Goal: Task Accomplishment & Management: Use online tool/utility

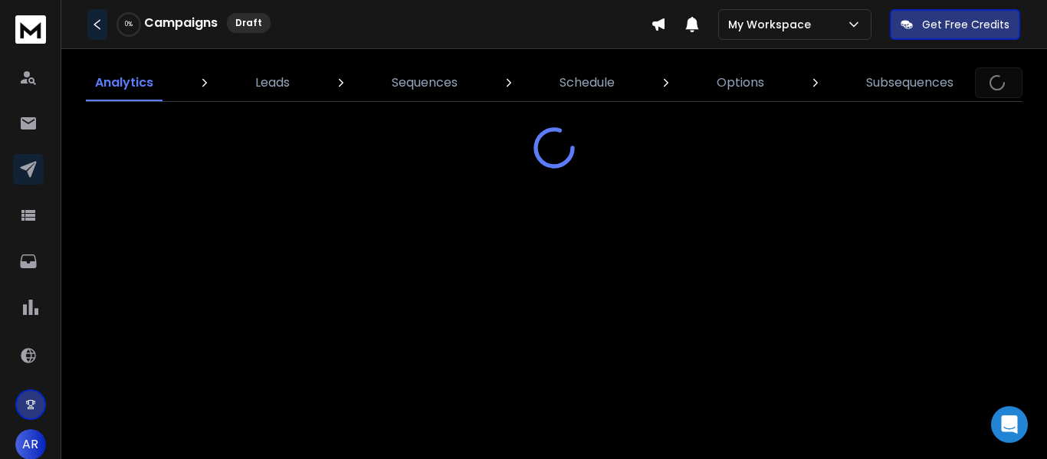
click at [100, 30] on icon at bounding box center [97, 25] width 14 height 14
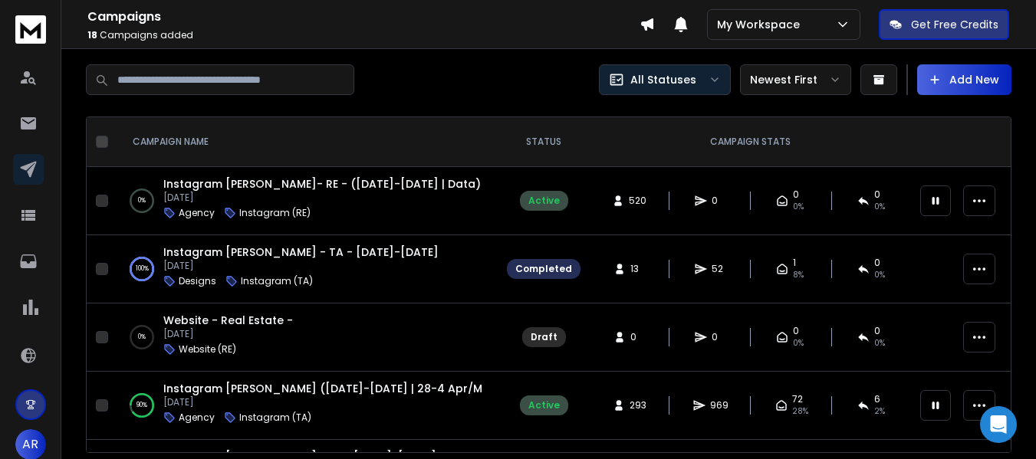
click at [696, 77] on p "All Statuses" at bounding box center [663, 79] width 66 height 15
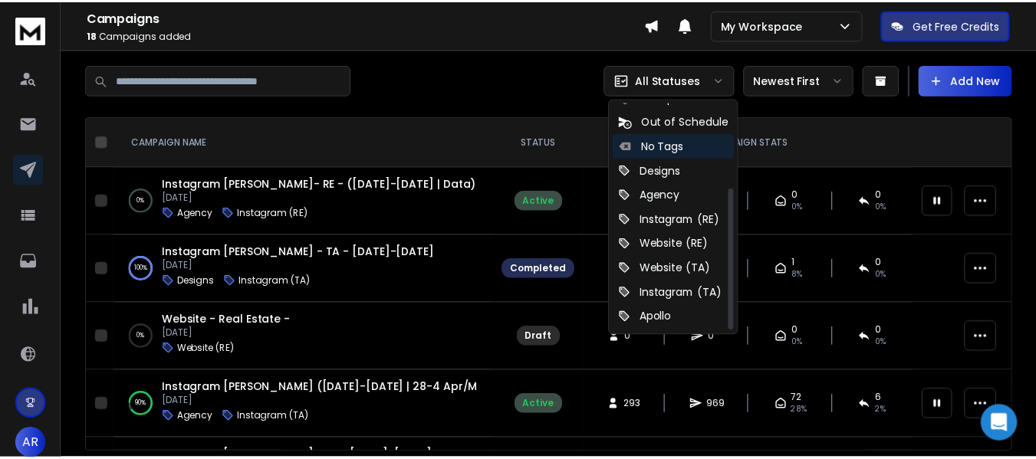
scroll to position [138, 0]
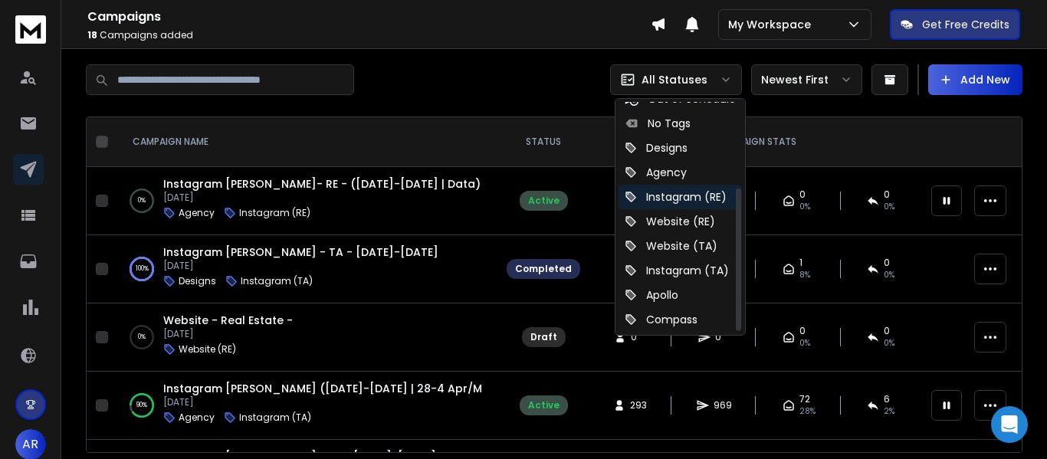
click at [695, 207] on div "Instagram (RE)" at bounding box center [680, 197] width 123 height 25
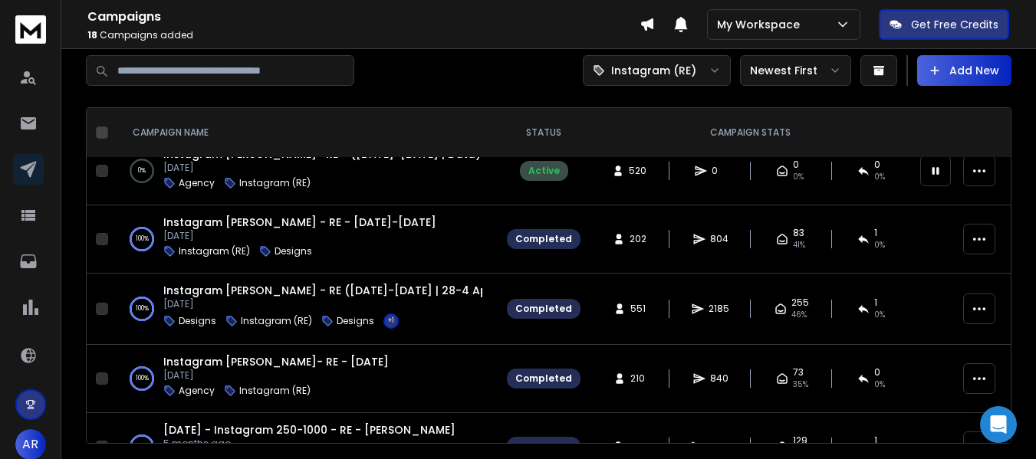
scroll to position [0, 0]
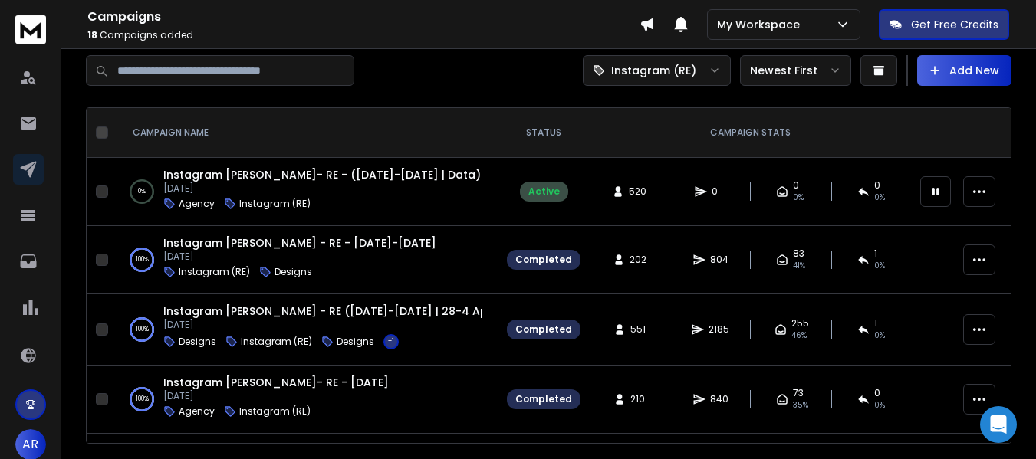
click at [103, 255] on button "button" at bounding box center [102, 260] width 12 height 12
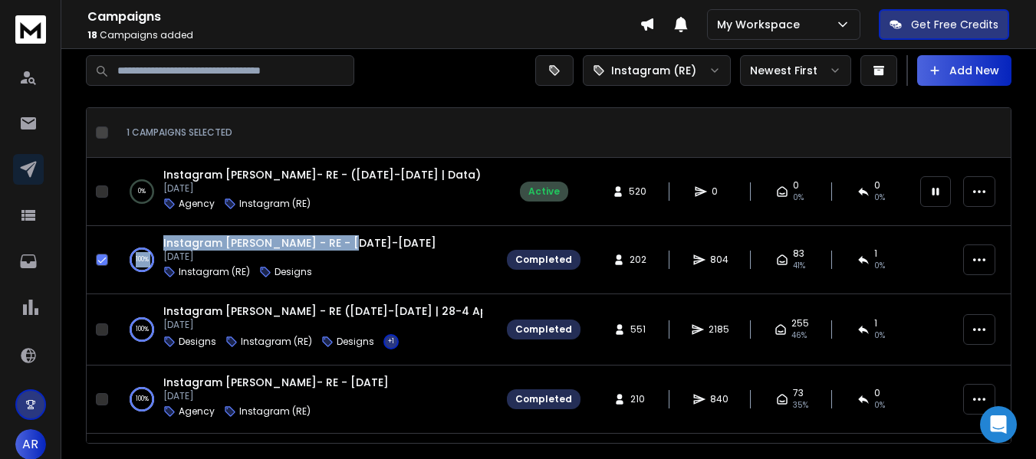
copy div "100 % Instagram [PERSON_NAME] - RE - [DATE]-[DATE]"
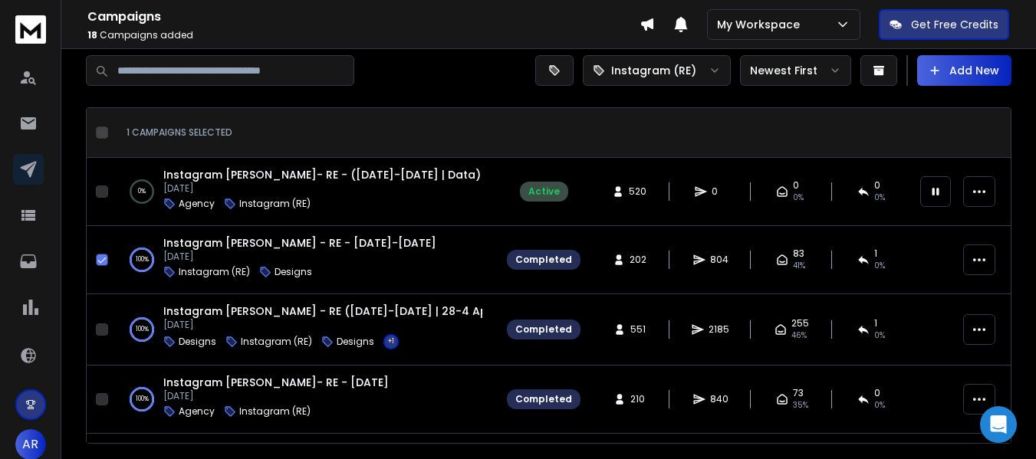
drag, startPoint x: 138, startPoint y: 237, endPoint x: 140, endPoint y: 227, distance: 10.2
click at [140, 227] on td "100 % Instagram [PERSON_NAME] - RE - [DATE]-[DATE] [DATE] Instagram (RE) Designs" at bounding box center [305, 260] width 383 height 68
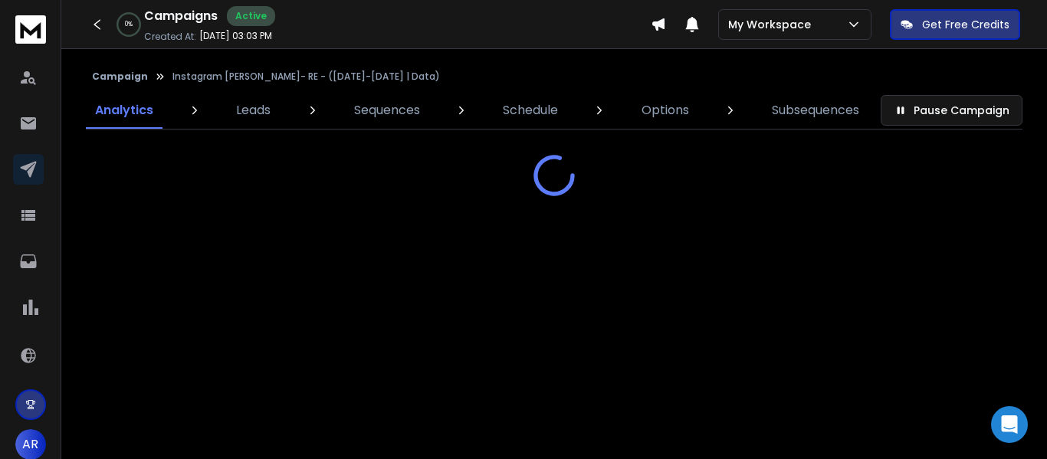
click at [79, 38] on div "0 % Campaigns Active Created At: [DATE] 03:03 PM My Workspace Get Free Credits" at bounding box center [523, 24] width 1047 height 49
click at [96, 21] on icon at bounding box center [97, 25] width 14 height 14
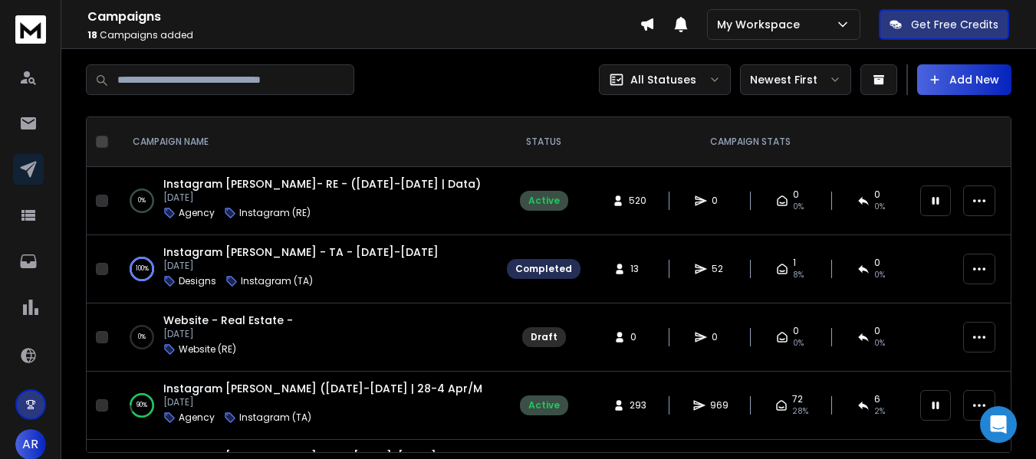
click at [236, 258] on span "Instagram [PERSON_NAME] - TA - [DATE]-[DATE]" at bounding box center [300, 252] width 275 height 15
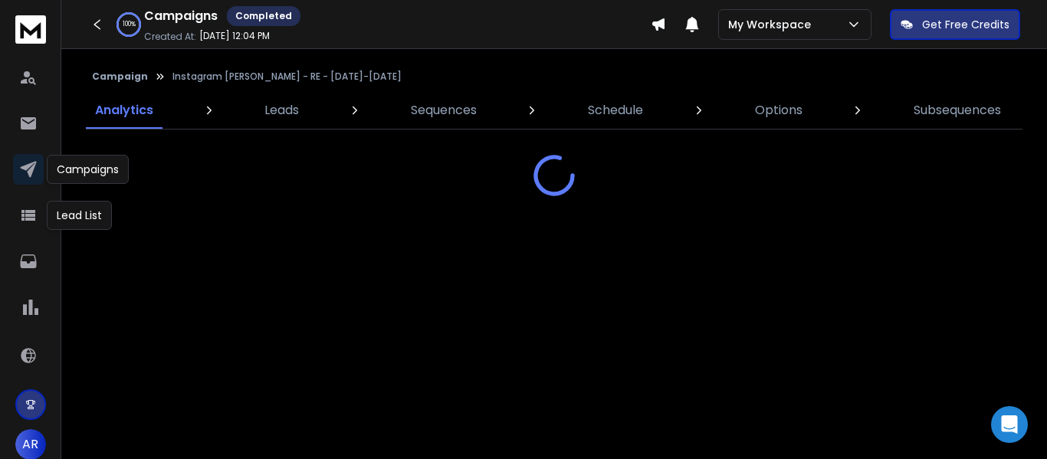
click at [34, 179] on link at bounding box center [28, 169] width 31 height 31
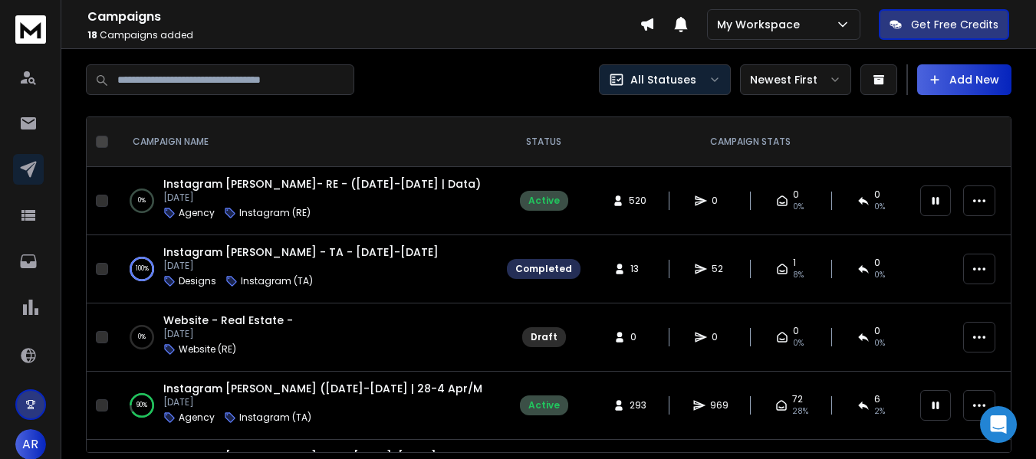
click at [672, 94] on button "All Statuses" at bounding box center [665, 79] width 132 height 31
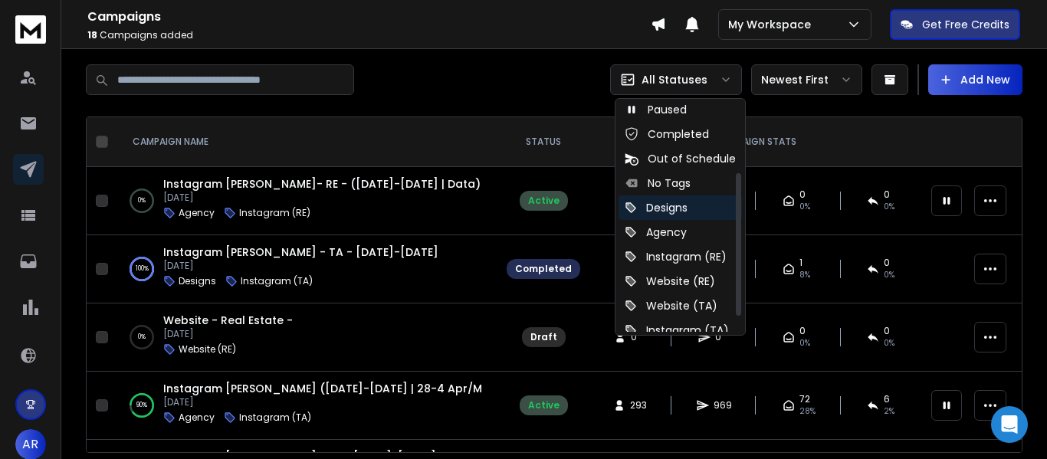
scroll to position [138, 0]
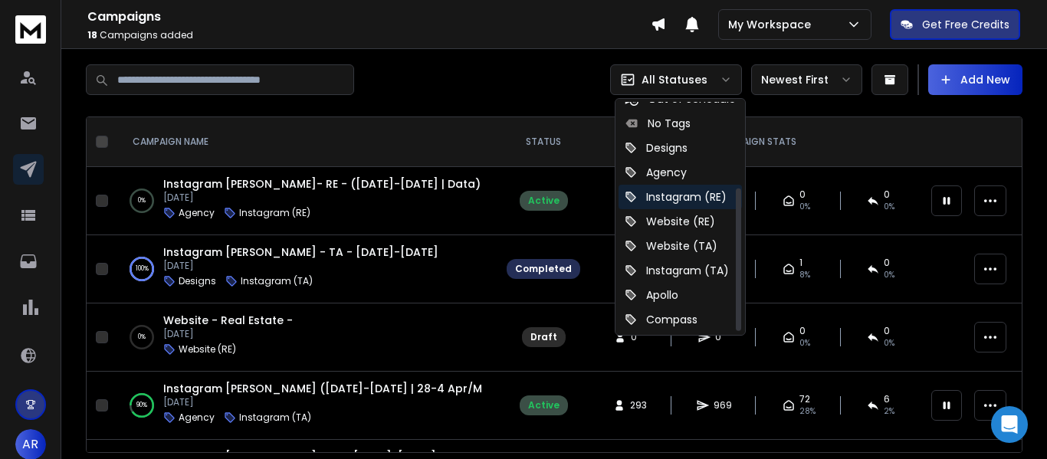
click at [718, 195] on div "Instagram (RE)" at bounding box center [676, 196] width 102 height 15
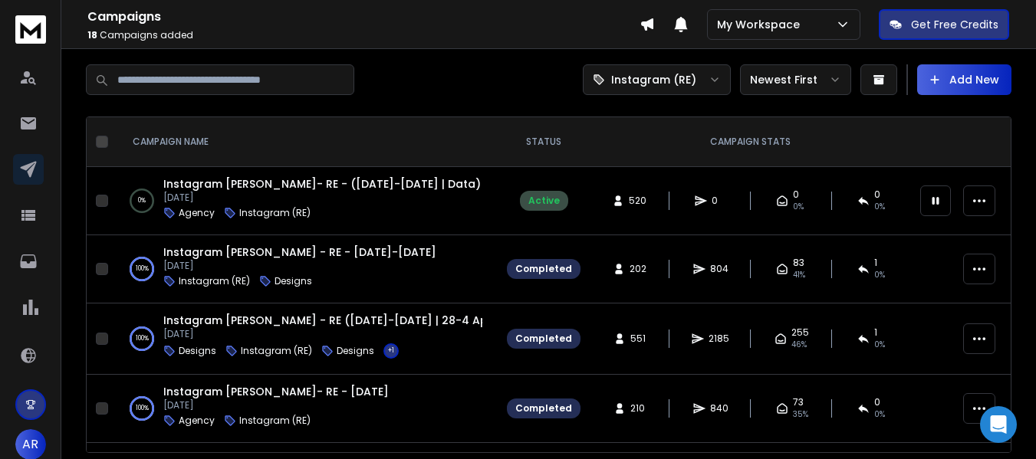
click at [326, 254] on span "Instagram [PERSON_NAME] - RE - [DATE]-[DATE]" at bounding box center [299, 252] width 273 height 15
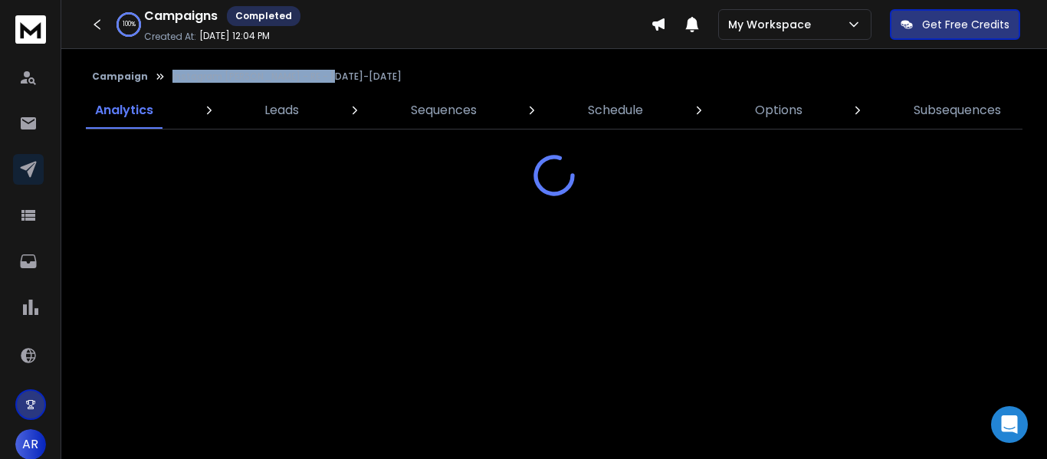
drag, startPoint x: 166, startPoint y: 75, endPoint x: 327, endPoint y: 68, distance: 161.9
click at [327, 68] on div "Campaign Instagram [PERSON_NAME] - RE - [DATE]-[DATE]" at bounding box center [554, 76] width 937 height 25
copy p "Instagram [PERSON_NAME] - RE - [DATE]-[DATE]"
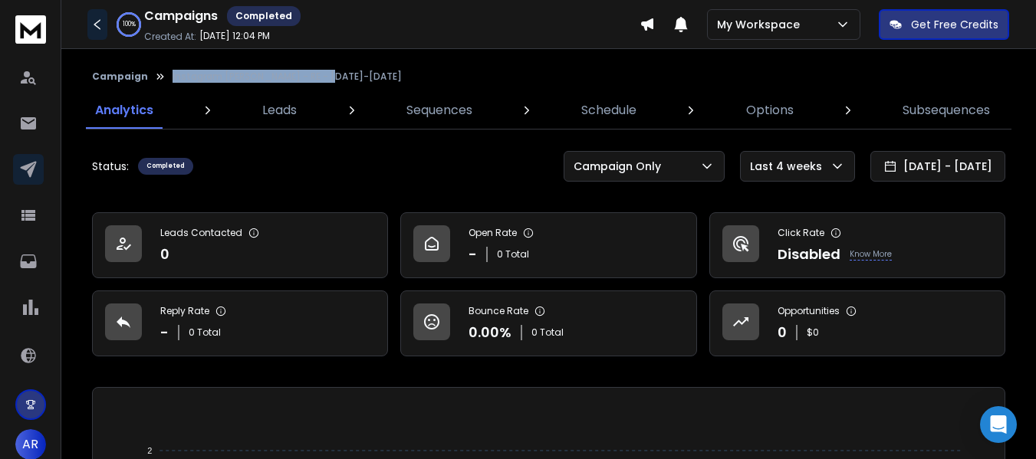
click at [103, 30] on icon at bounding box center [97, 25] width 14 height 14
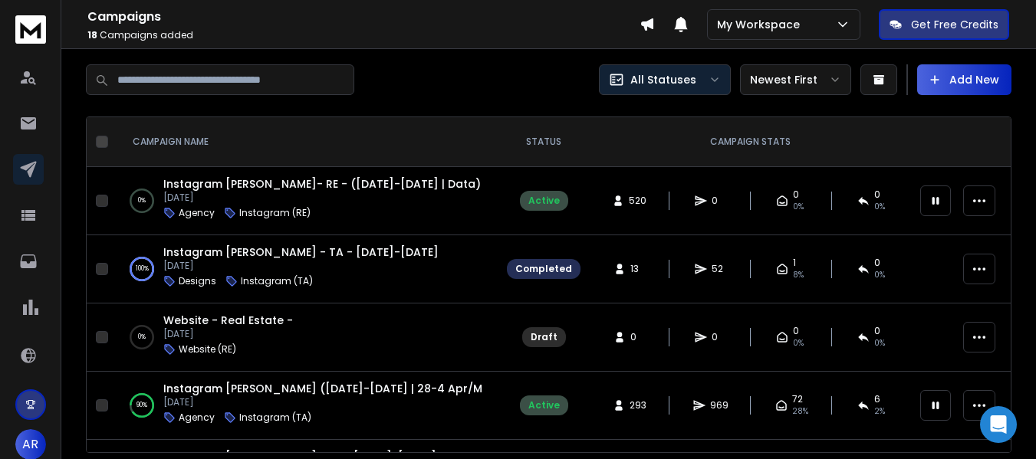
click at [640, 87] on p "All Statuses" at bounding box center [663, 79] width 66 height 15
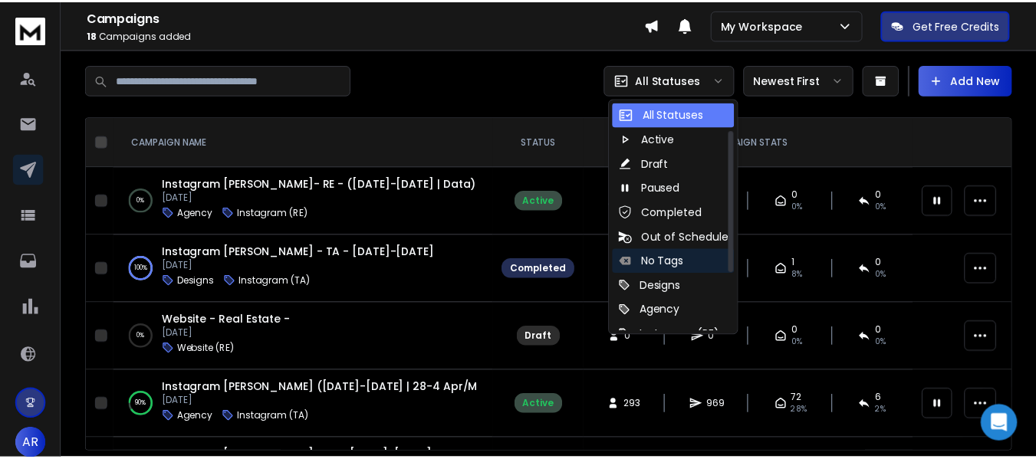
scroll to position [138, 0]
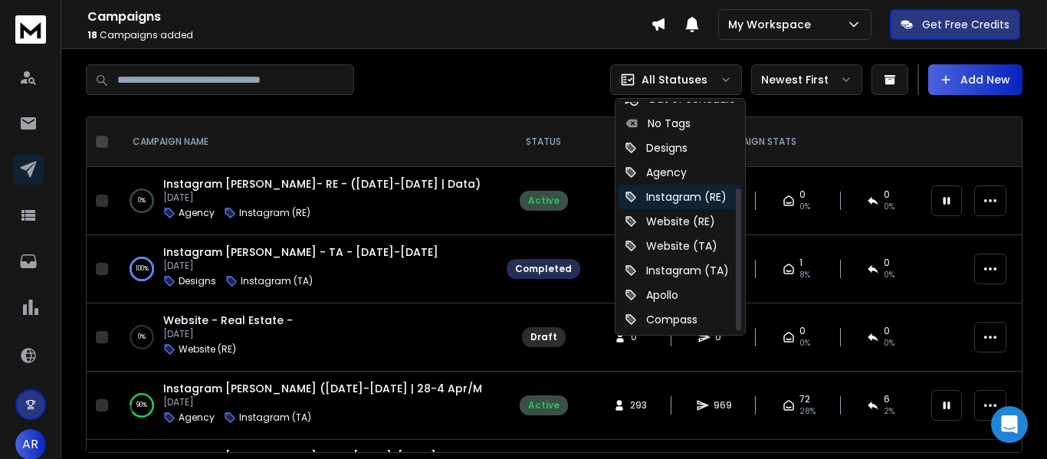
click at [669, 199] on div "Instagram (RE)" at bounding box center [676, 196] width 102 height 15
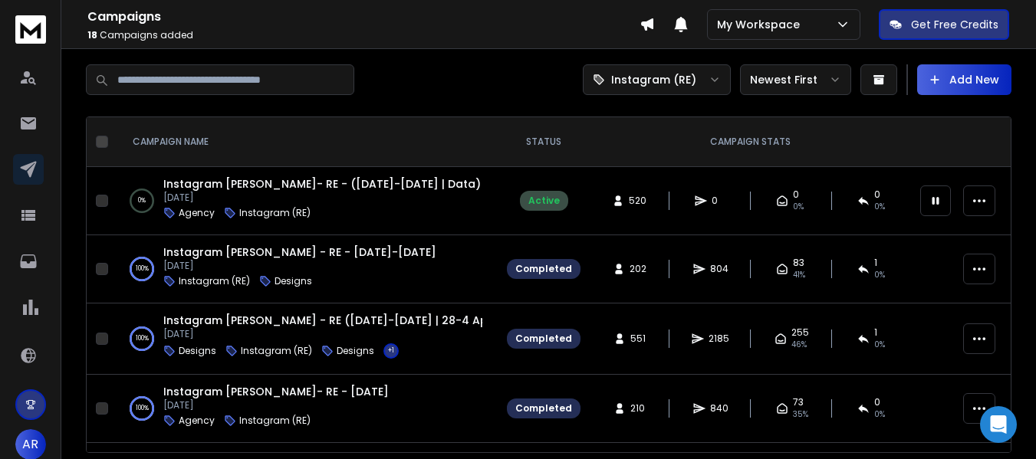
click at [973, 270] on icon "button" at bounding box center [979, 269] width 12 height 3
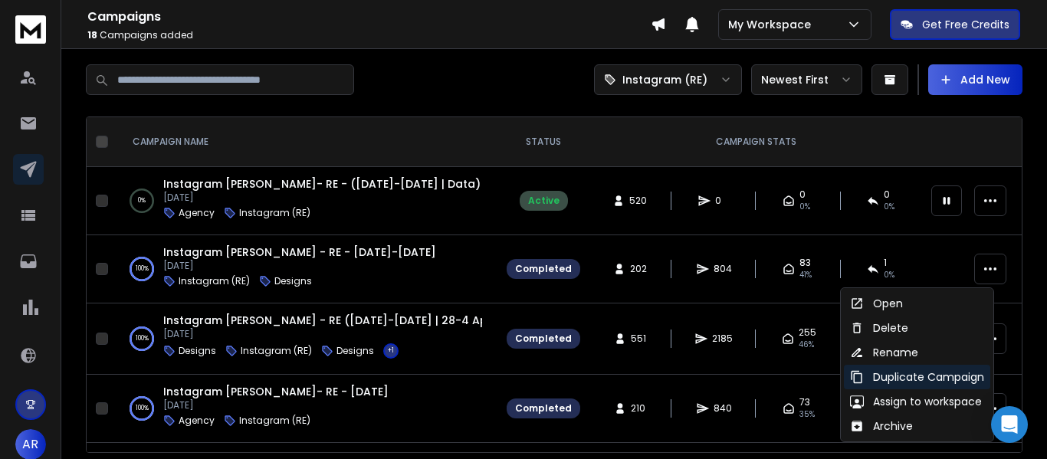
click at [956, 382] on div "Duplicate Campaign" at bounding box center [917, 377] width 134 height 15
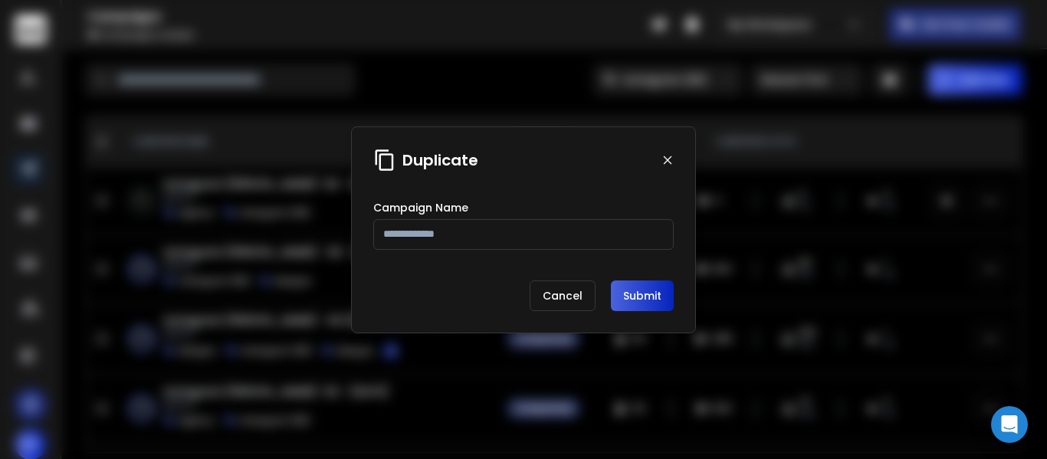
click at [506, 237] on input "text" at bounding box center [523, 234] width 301 height 31
paste input "**********"
drag, startPoint x: 507, startPoint y: 236, endPoint x: 599, endPoint y: 236, distance: 92.0
click at [599, 236] on input "**********" at bounding box center [523, 234] width 301 height 31
paste input "text"
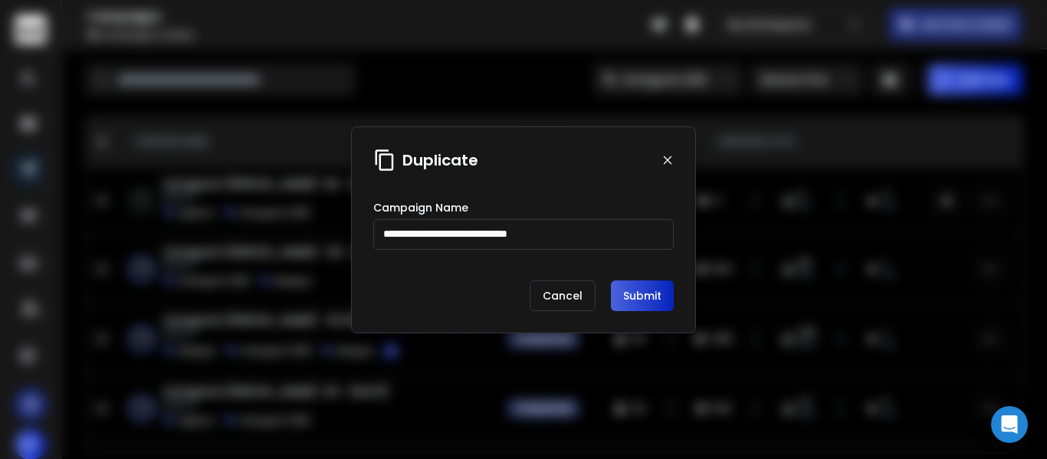
type input "**********"
click at [629, 300] on button "Submit" at bounding box center [642, 296] width 63 height 31
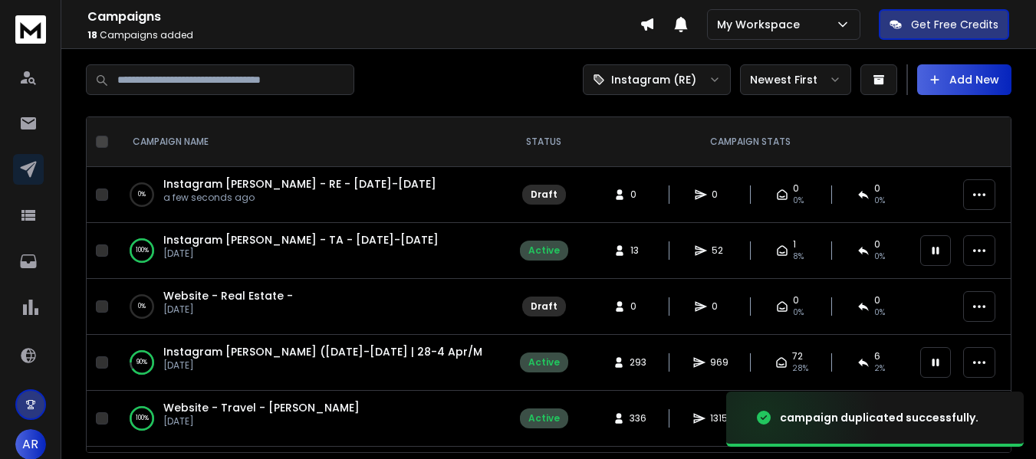
click at [316, 176] on span "Instagram [PERSON_NAME] - RE - [DATE]-[DATE]" at bounding box center [299, 183] width 273 height 15
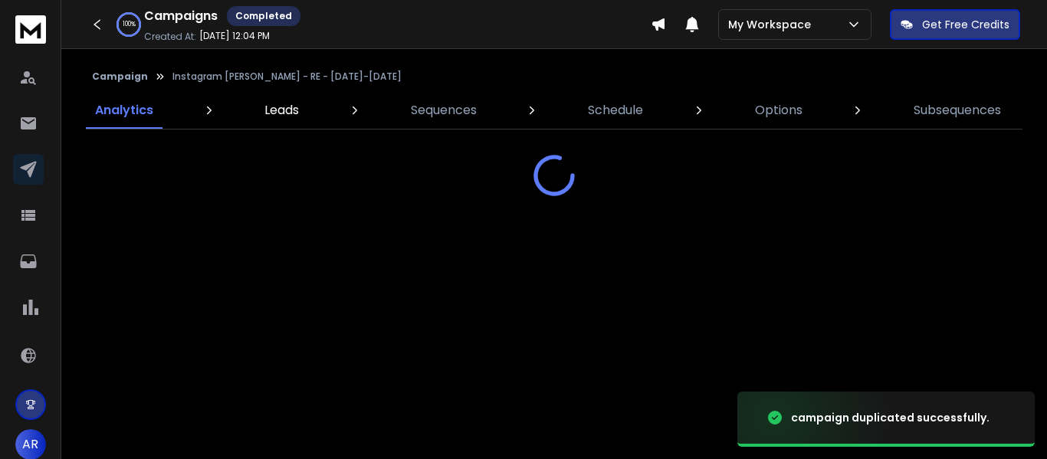
click at [272, 116] on p "Leads" at bounding box center [281, 110] width 34 height 18
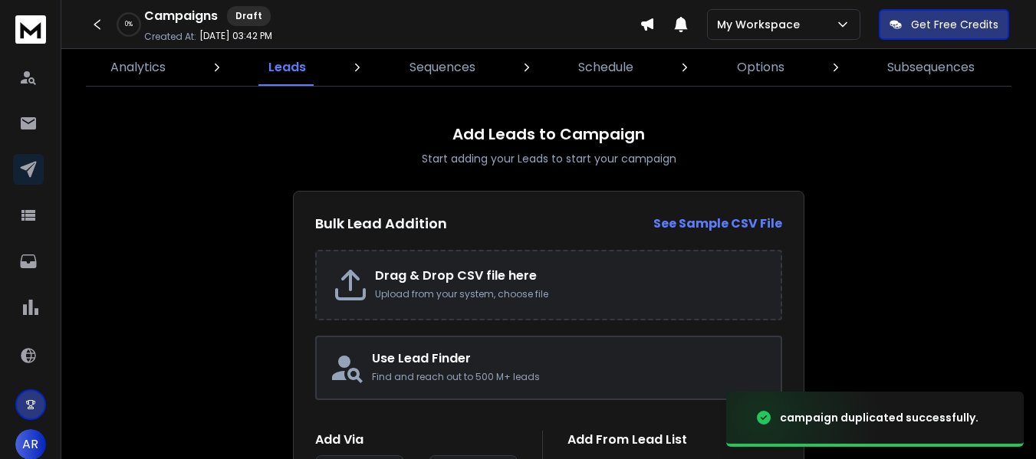
scroll to position [77, 0]
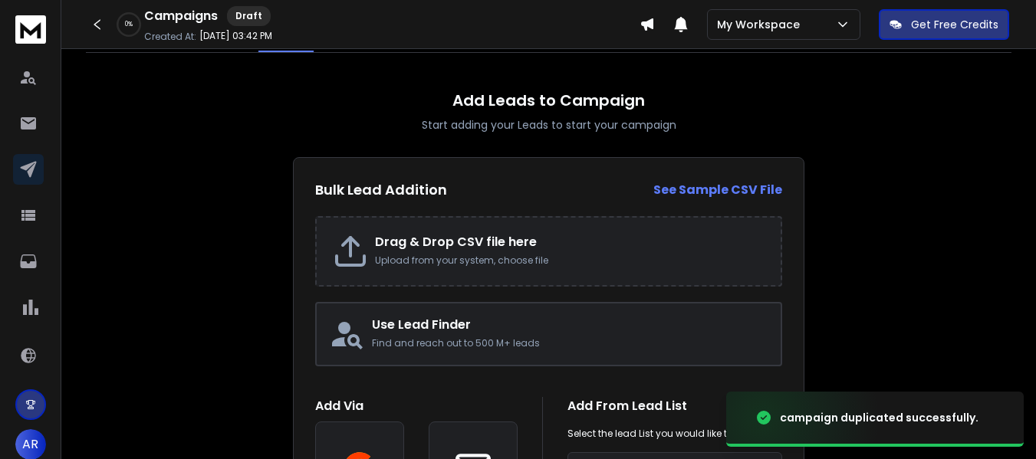
click at [616, 266] on p "Upload from your system, choose file" at bounding box center [570, 261] width 390 height 12
type input "**********"
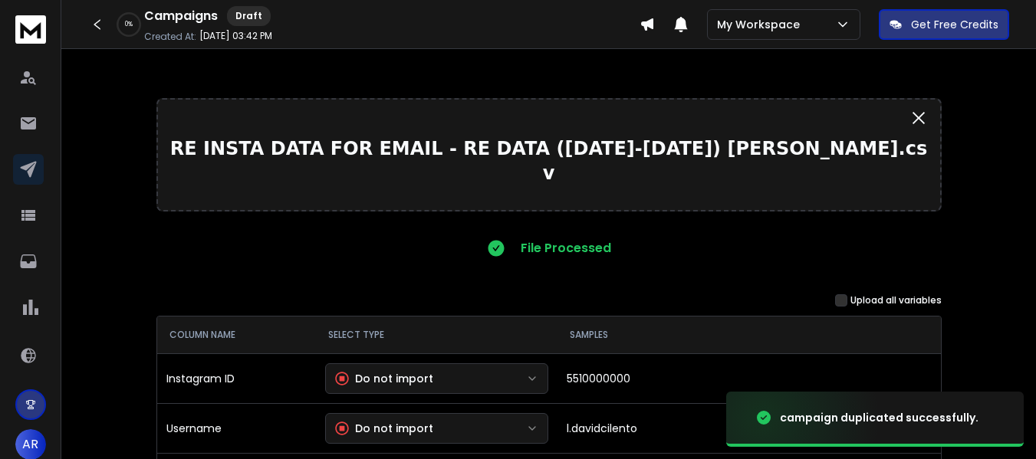
scroll to position [153, 0]
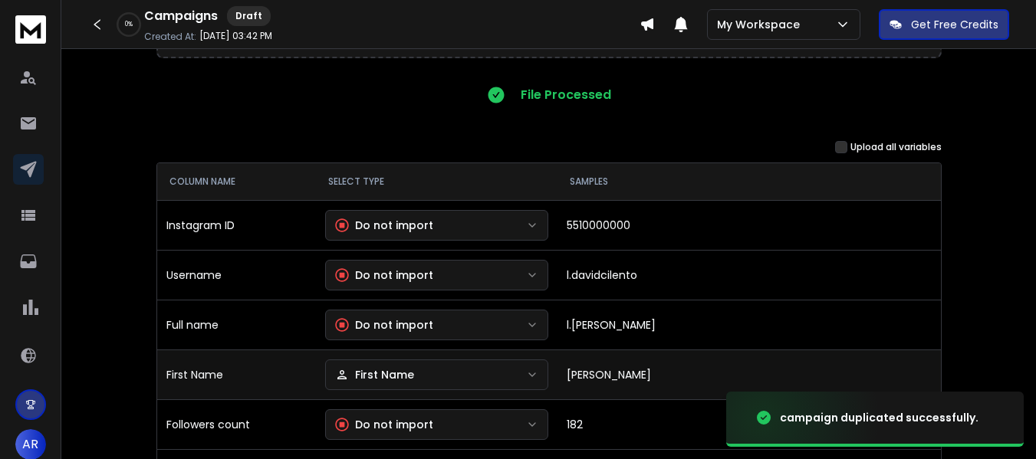
click at [432, 360] on button "First Name" at bounding box center [436, 375] width 223 height 31
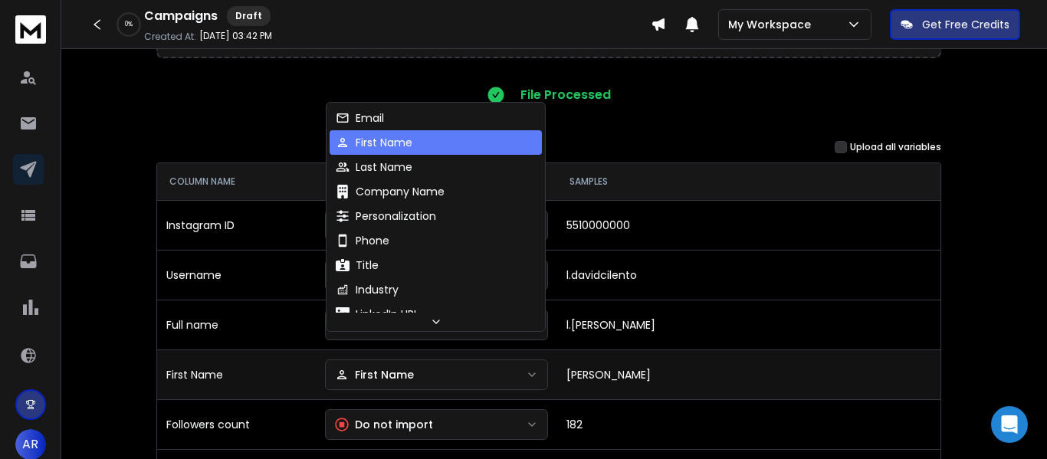
click at [432, 360] on button "First Name" at bounding box center [436, 375] width 223 height 31
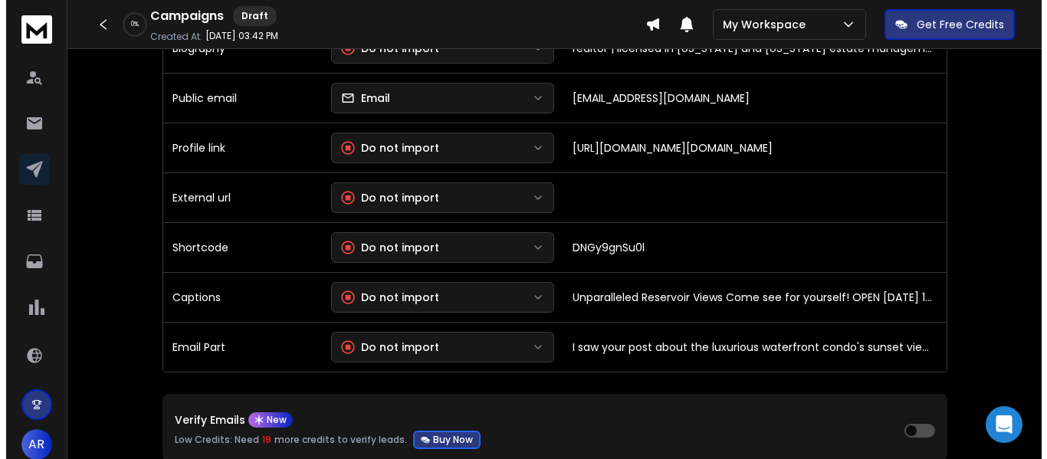
scroll to position [613, 0]
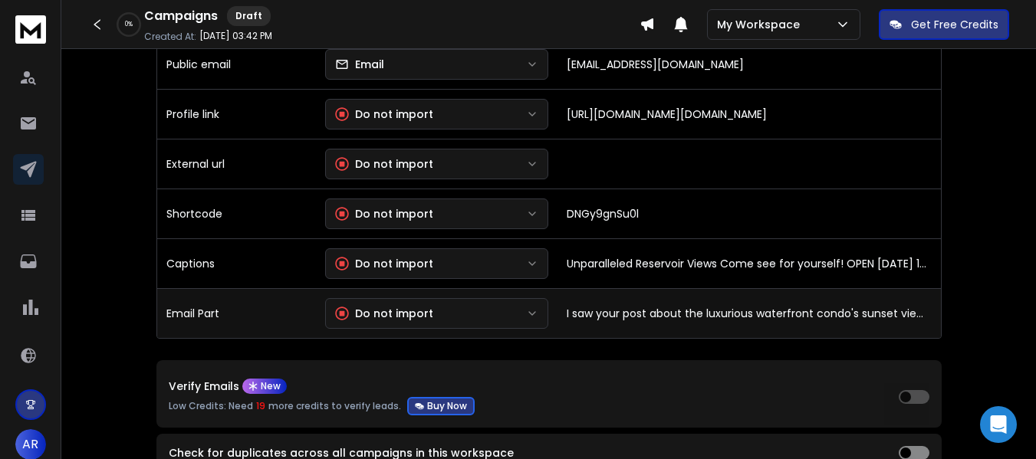
click at [478, 298] on button "Do not import" at bounding box center [436, 313] width 223 height 31
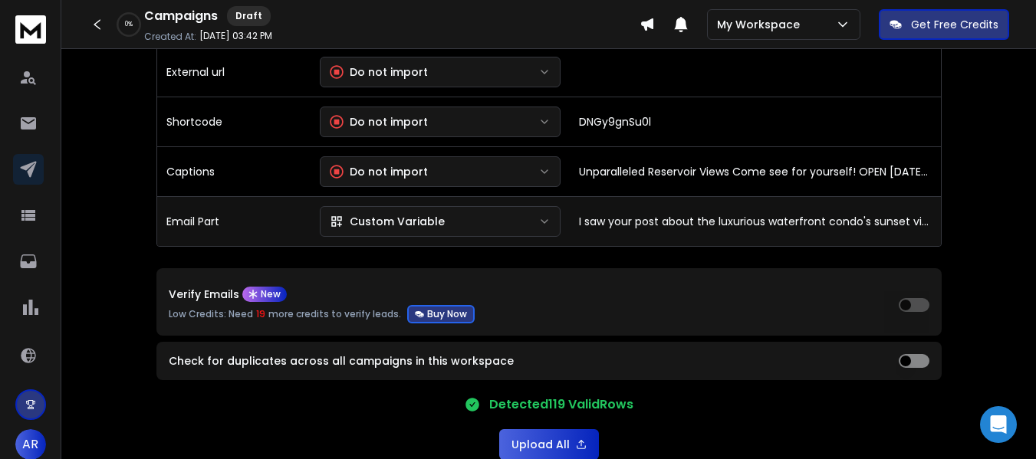
scroll to position [706, 0]
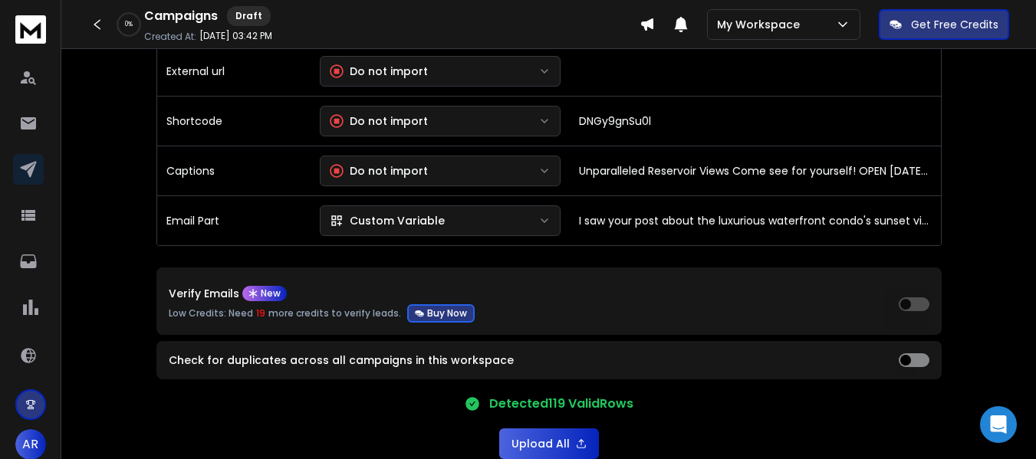
click at [576, 439] on icon at bounding box center [581, 444] width 11 height 11
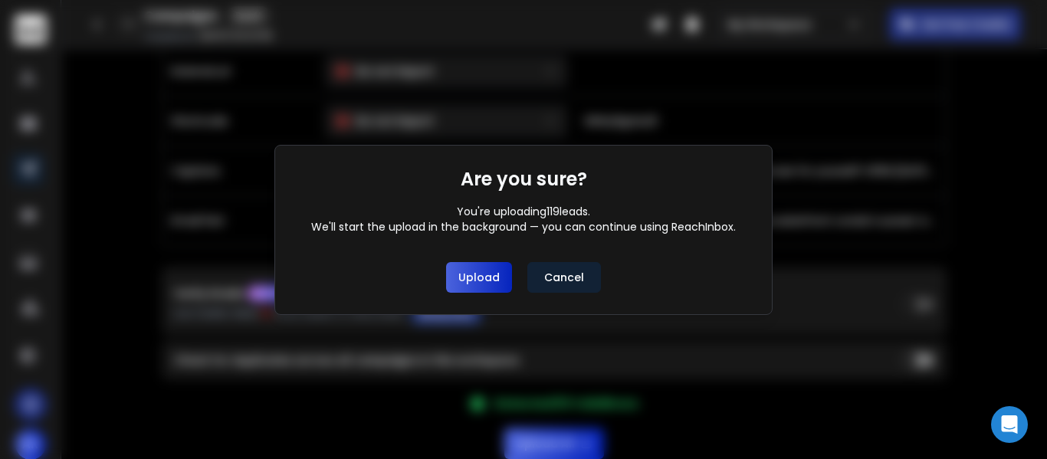
click at [508, 272] on button "Upload" at bounding box center [479, 277] width 66 height 31
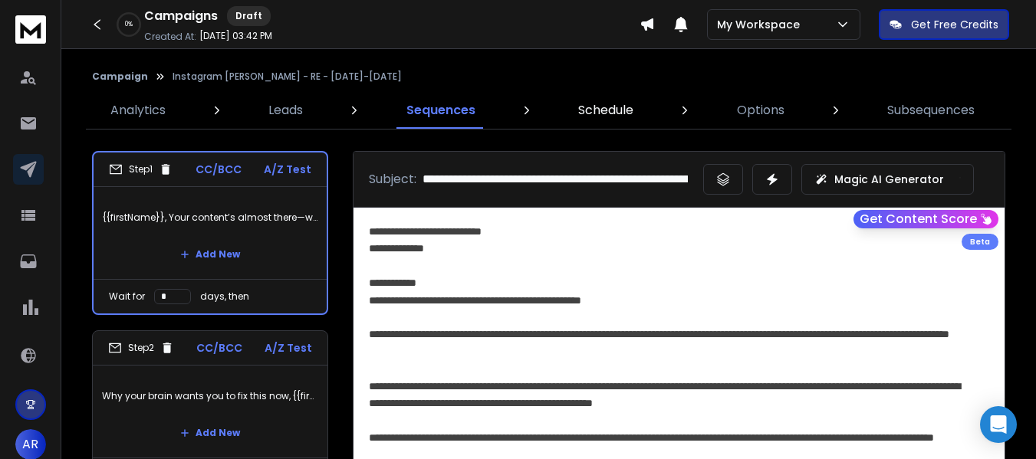
click at [616, 110] on p "Schedule" at bounding box center [605, 110] width 55 height 18
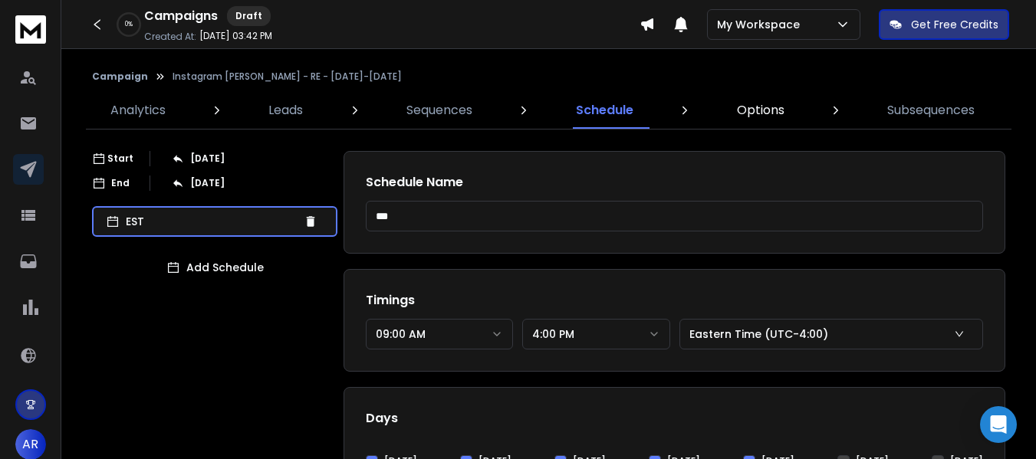
click at [773, 120] on link "Options" at bounding box center [761, 110] width 66 height 37
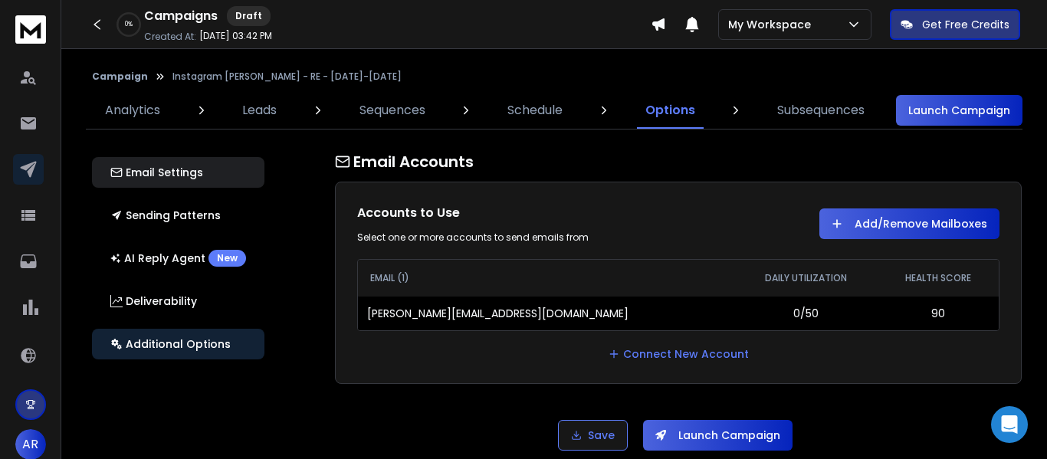
click at [167, 334] on button "Additional Options" at bounding box center [178, 344] width 172 height 31
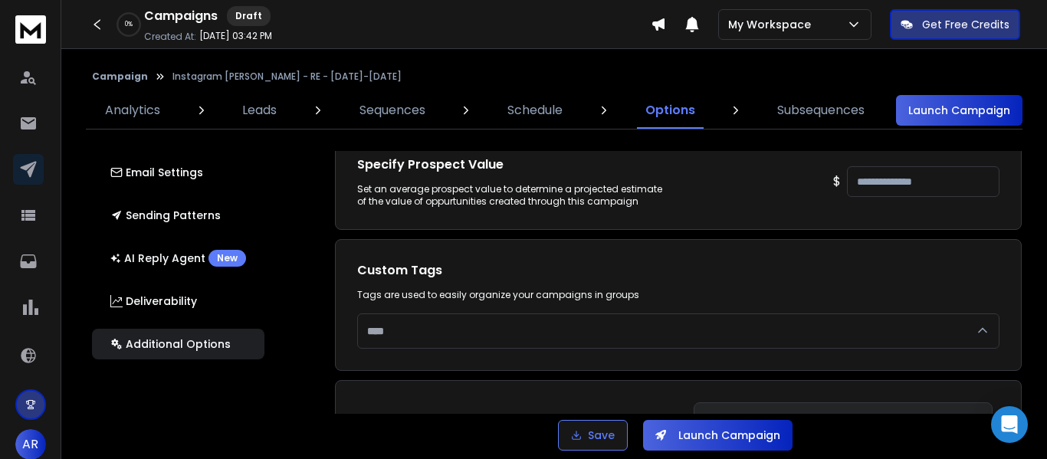
scroll to position [2684, 0]
click at [645, 314] on div at bounding box center [678, 331] width 642 height 35
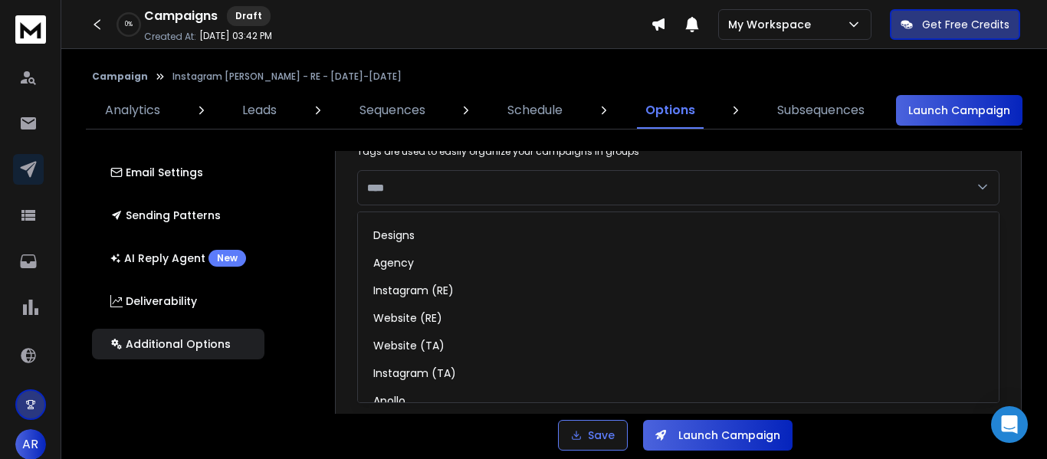
scroll to position [2837, 0]
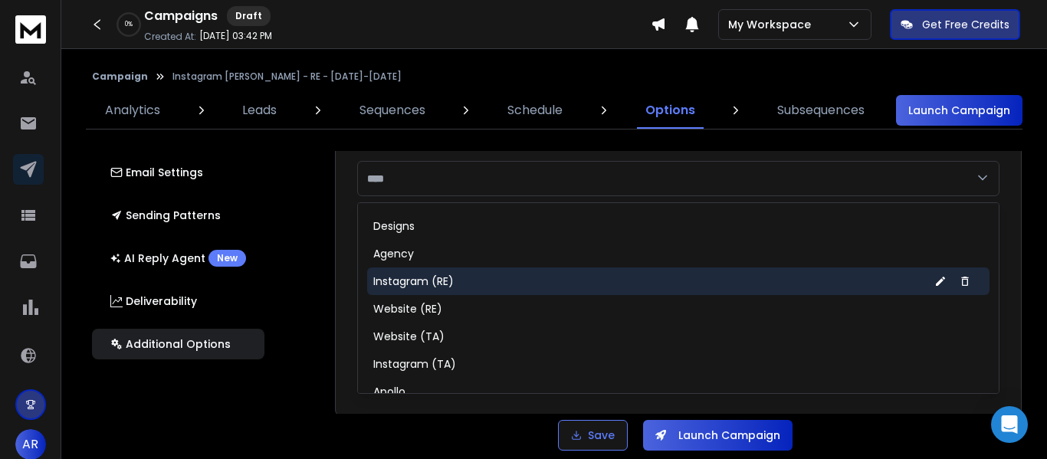
click at [488, 271] on div "Instagram (RE)" at bounding box center [678, 282] width 623 height 28
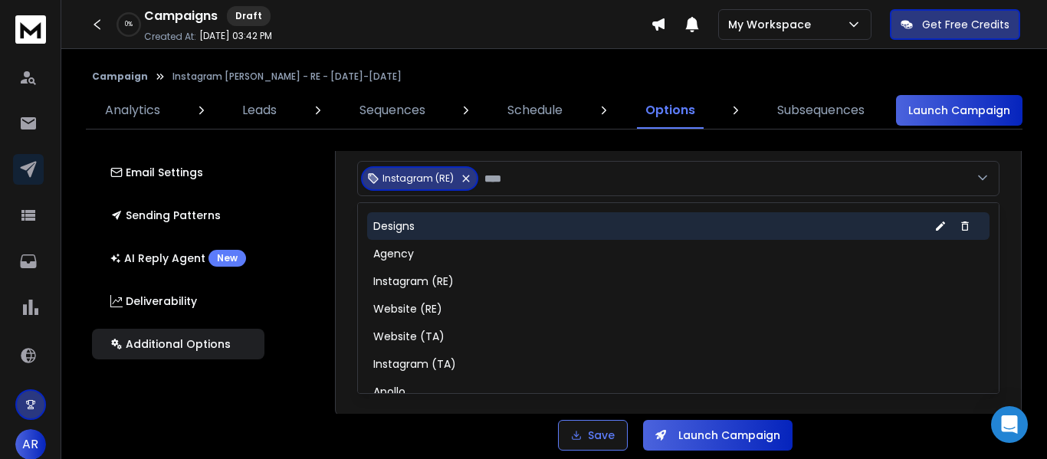
click at [475, 222] on div "Designs" at bounding box center [678, 226] width 623 height 28
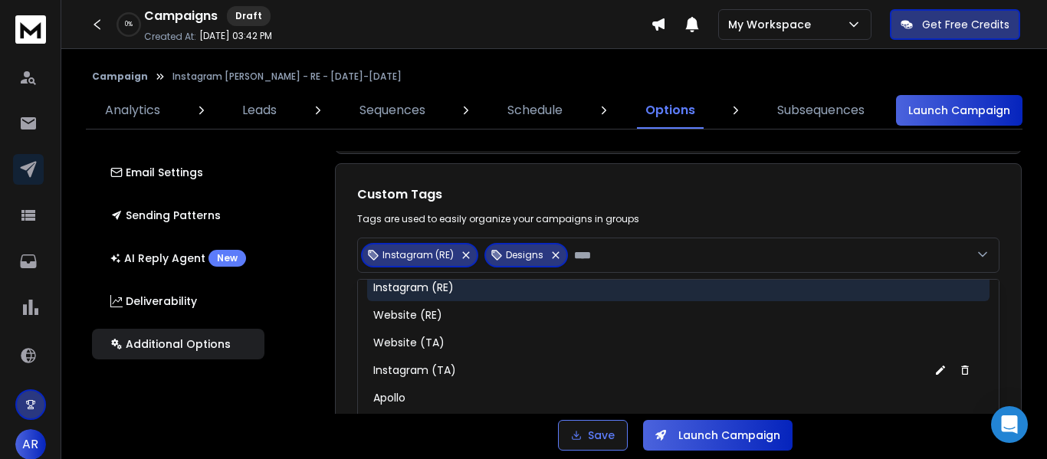
scroll to position [0, 0]
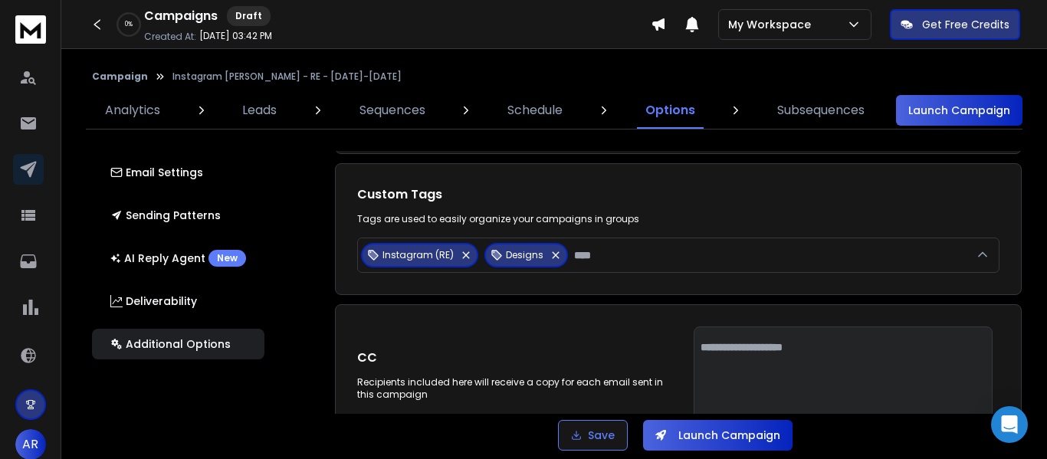
click at [293, 373] on div "**********" at bounding box center [688, 282] width 798 height 263
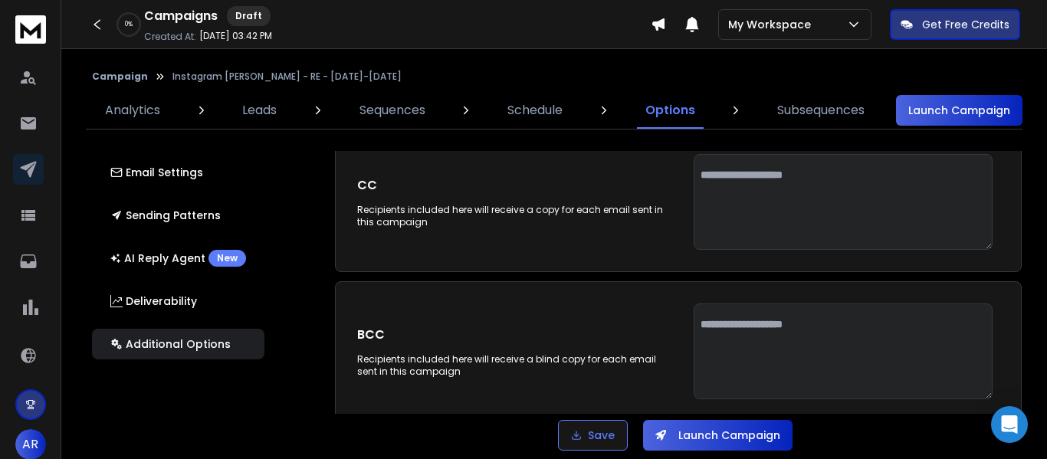
scroll to position [2938, 0]
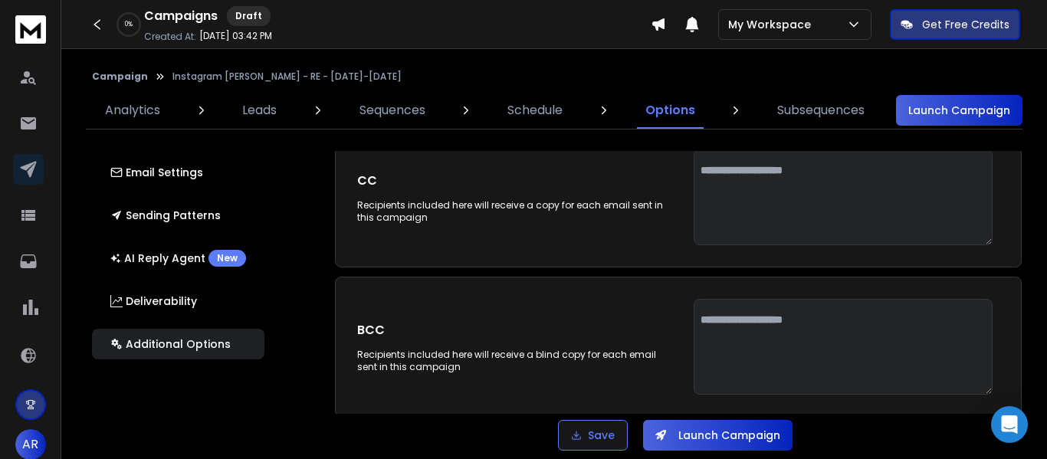
click at [675, 439] on button "Launch Campaign" at bounding box center [717, 435] width 149 height 31
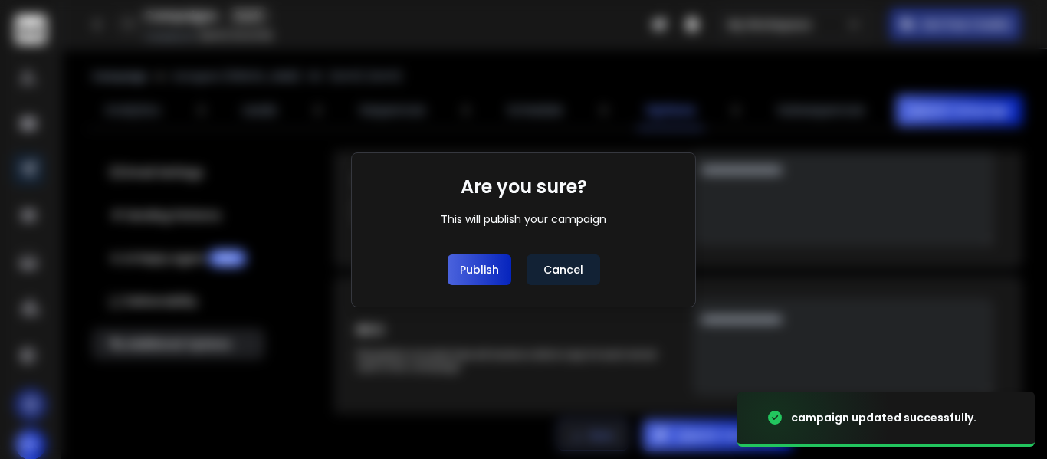
click at [494, 274] on button "Publish" at bounding box center [480, 270] width 64 height 31
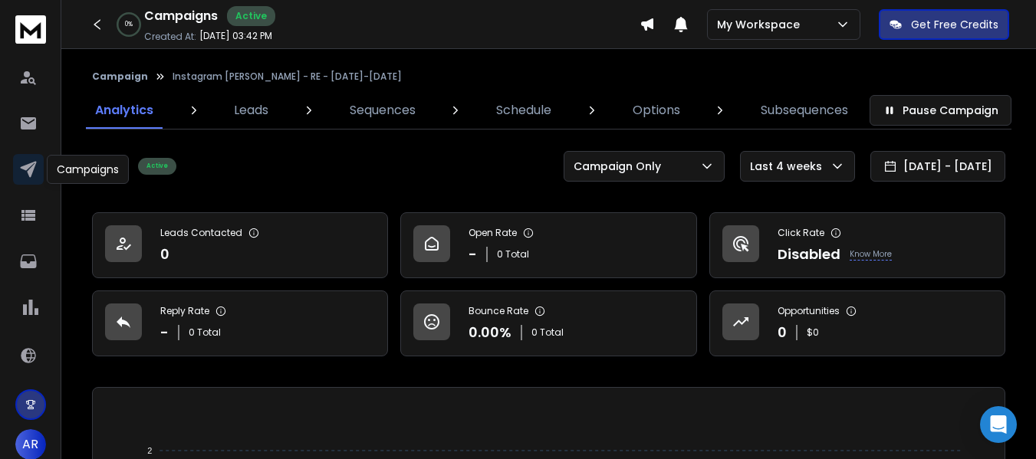
click at [41, 159] on link at bounding box center [28, 169] width 31 height 31
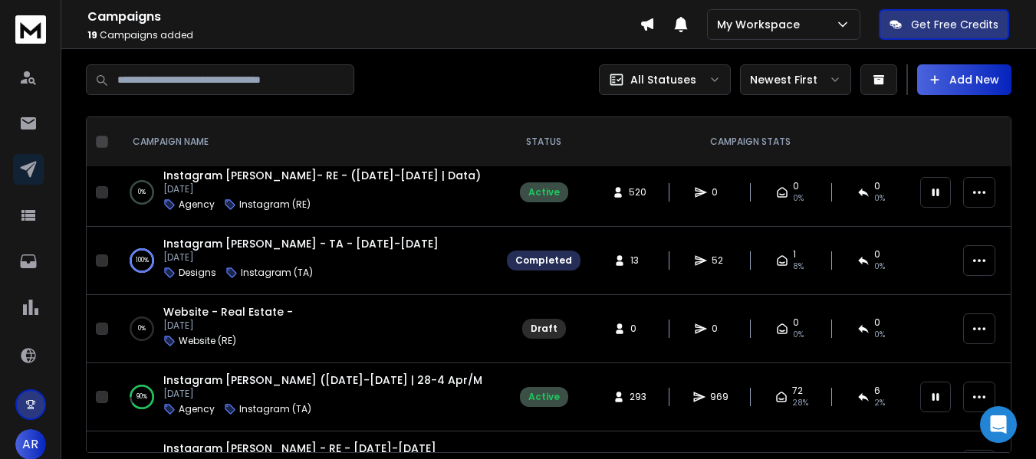
scroll to position [153, 0]
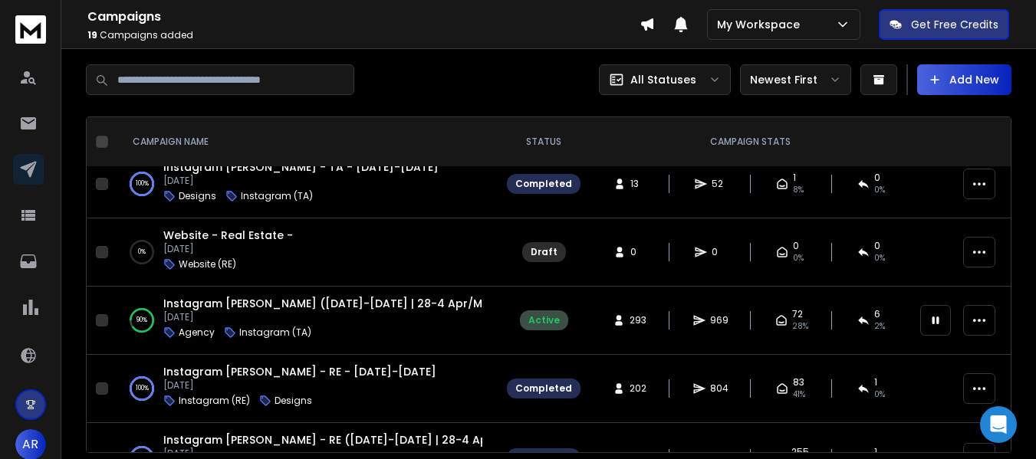
click at [459, 306] on span "Instagram [PERSON_NAME] ([DATE]-[DATE] | 28-4 Apr/May | [DATE]-[DATE] | 26-2 Ma…" at bounding box center [471, 303] width 617 height 15
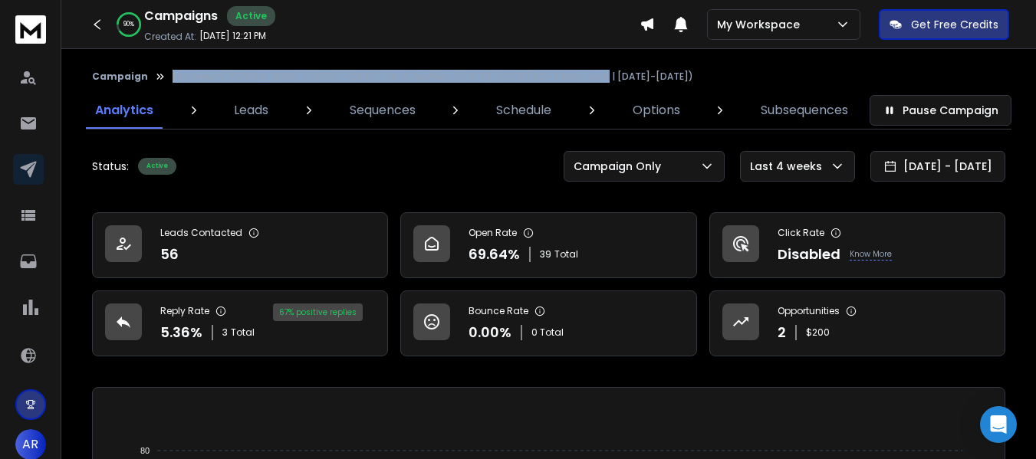
drag, startPoint x: 159, startPoint y: 74, endPoint x: 596, endPoint y: 71, distance: 437.0
click at [596, 71] on div "Campaign Instagram Sarah - TA (21-27 Apr | 28-4 Apr/May | 5-11 May | 26-2 May-J…" at bounding box center [548, 76] width 925 height 25
copy p "Instagram [PERSON_NAME] ([DATE]-[DATE] | 28-4 Apr/May | [DATE]-[DATE] | 26-2 Ma…"
click at [94, 25] on icon at bounding box center [97, 25] width 14 height 14
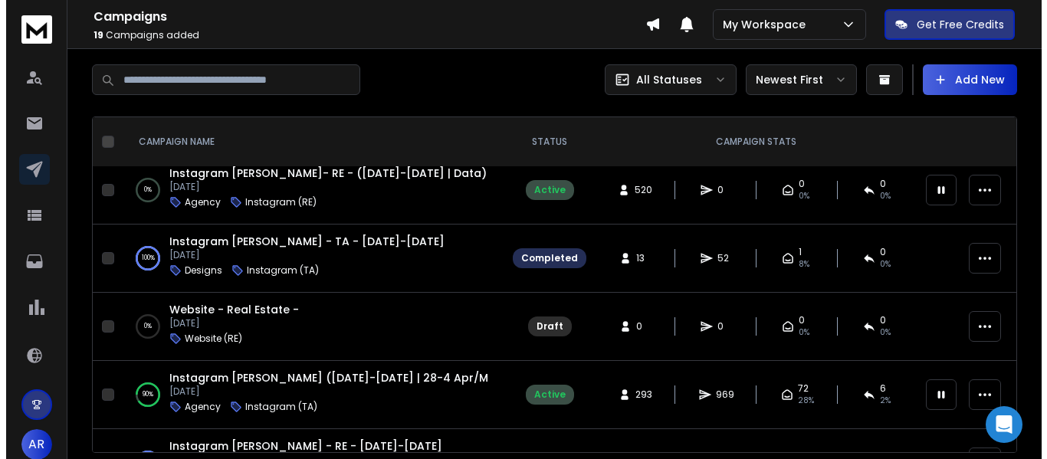
scroll to position [153, 0]
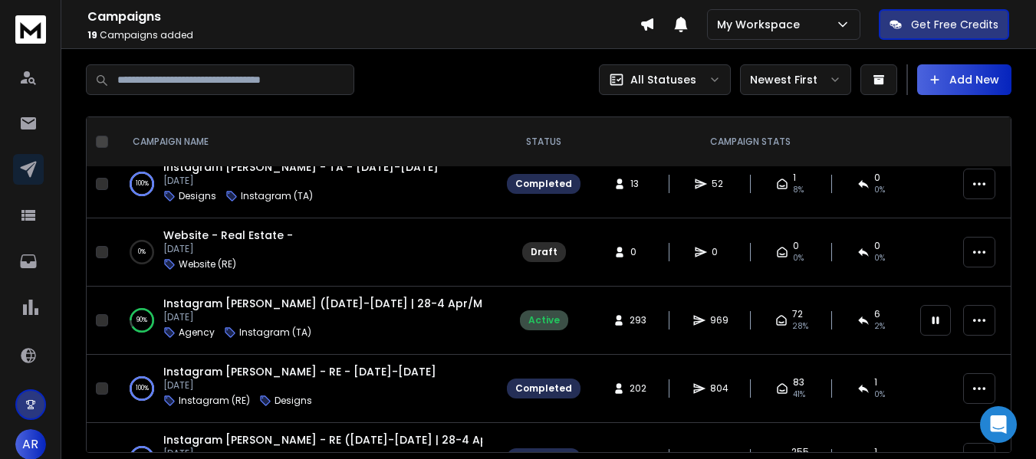
click at [971, 318] on icon "button" at bounding box center [978, 320] width 15 height 15
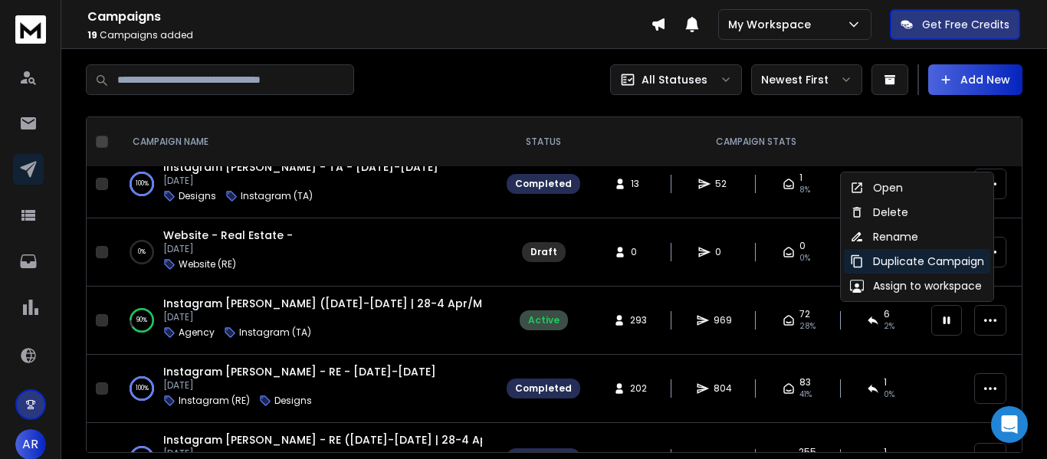
click at [906, 255] on div "Duplicate Campaign" at bounding box center [917, 261] width 134 height 15
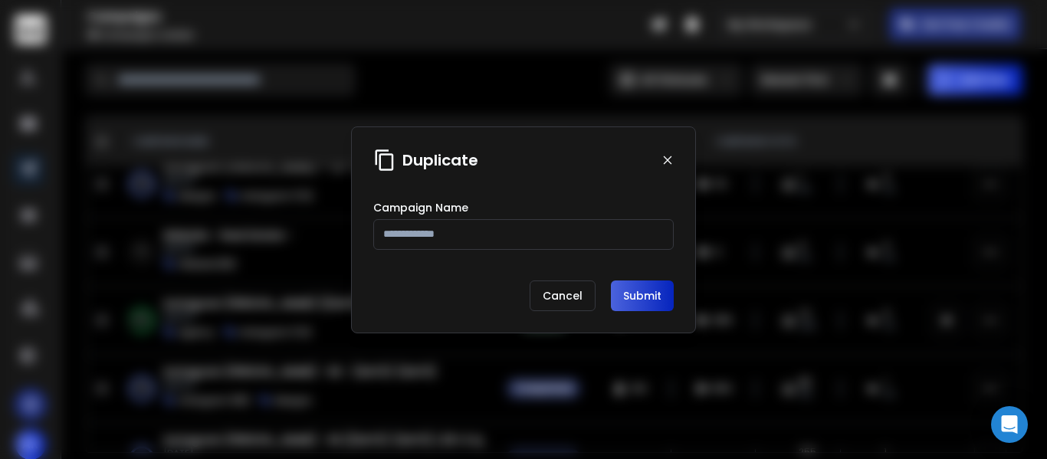
click at [515, 235] on input "text" at bounding box center [523, 234] width 301 height 31
paste input "**********"
drag, startPoint x: 505, startPoint y: 234, endPoint x: 555, endPoint y: 243, distance: 50.7
click at [555, 243] on input "**********" at bounding box center [523, 234] width 301 height 31
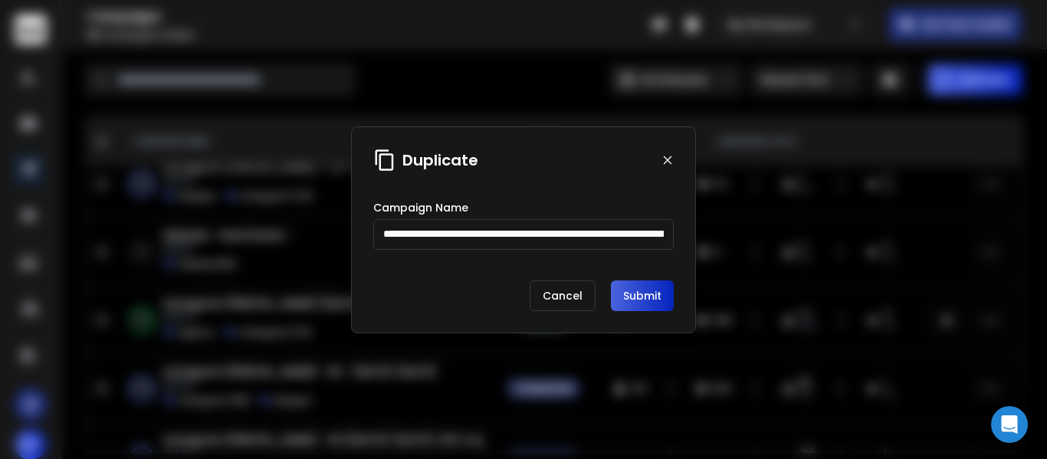
paste input "*"
drag, startPoint x: 569, startPoint y: 235, endPoint x: 641, endPoint y: 233, distance: 72.1
click at [641, 233] on input "**********" at bounding box center [523, 234] width 301 height 31
paste input "text"
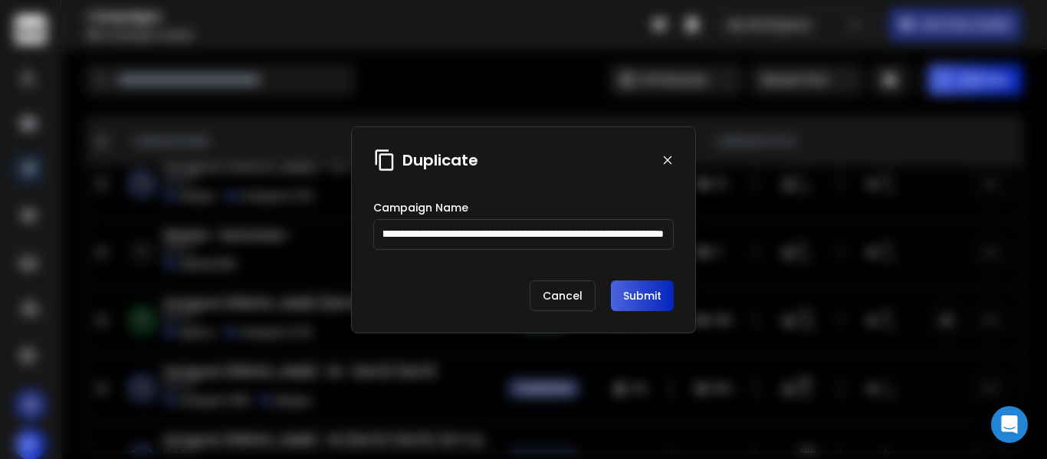
click at [624, 235] on input "**********" at bounding box center [523, 234] width 301 height 31
click at [580, 238] on input "**********" at bounding box center [523, 234] width 301 height 31
drag, startPoint x: 467, startPoint y: 234, endPoint x: 510, endPoint y: 233, distance: 42.9
click at [510, 233] on input "**********" at bounding box center [523, 234] width 301 height 31
paste input "text"
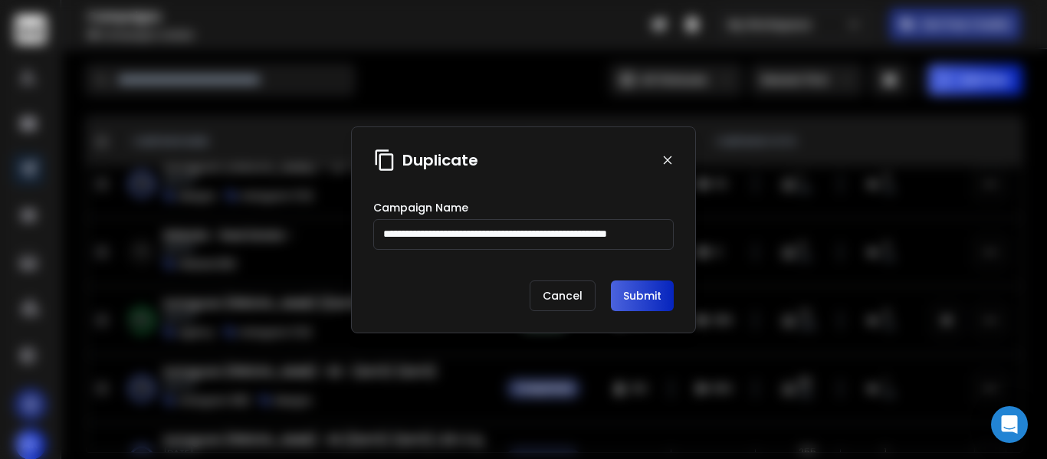
scroll to position [0, 19]
type input "**********"
click at [652, 294] on button "Submit" at bounding box center [642, 296] width 63 height 31
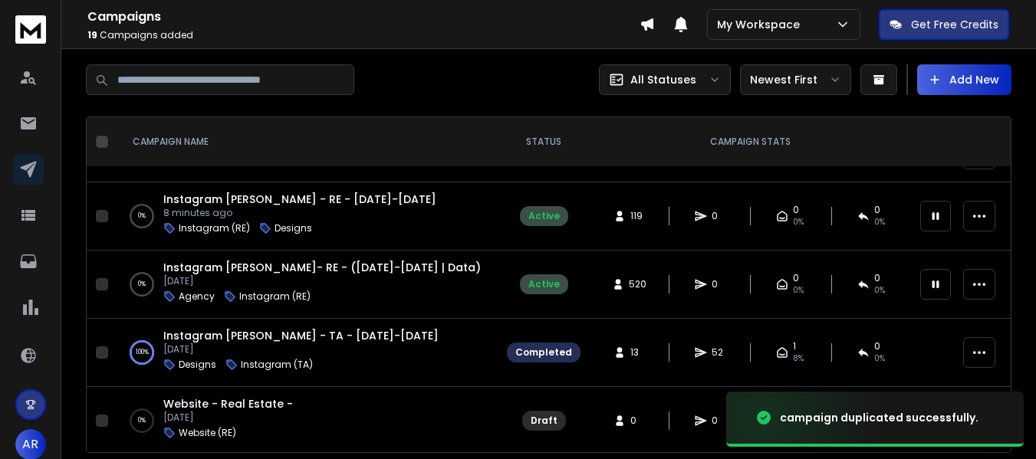
scroll to position [0, 0]
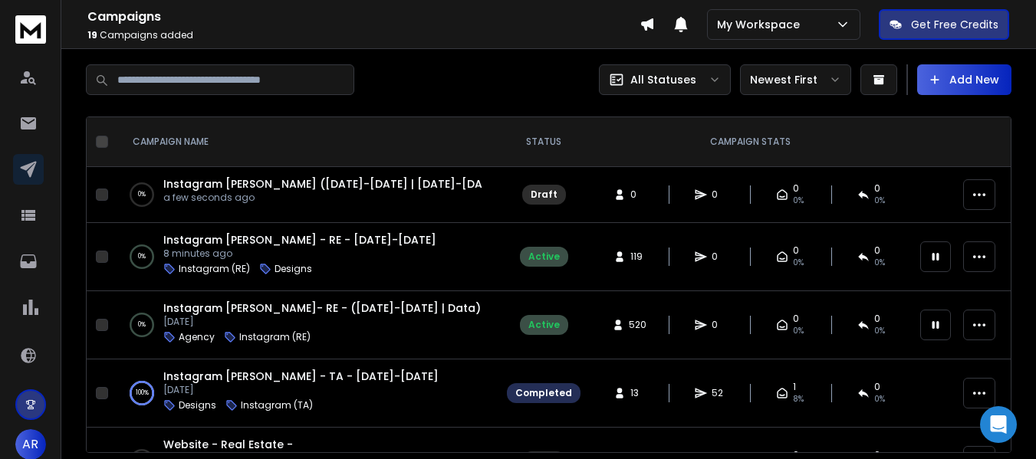
click at [438, 187] on span "Instagram Sarah - TA (21-27 July | 14-20 July | 4-10 Aug )" at bounding box center [381, 183] width 437 height 15
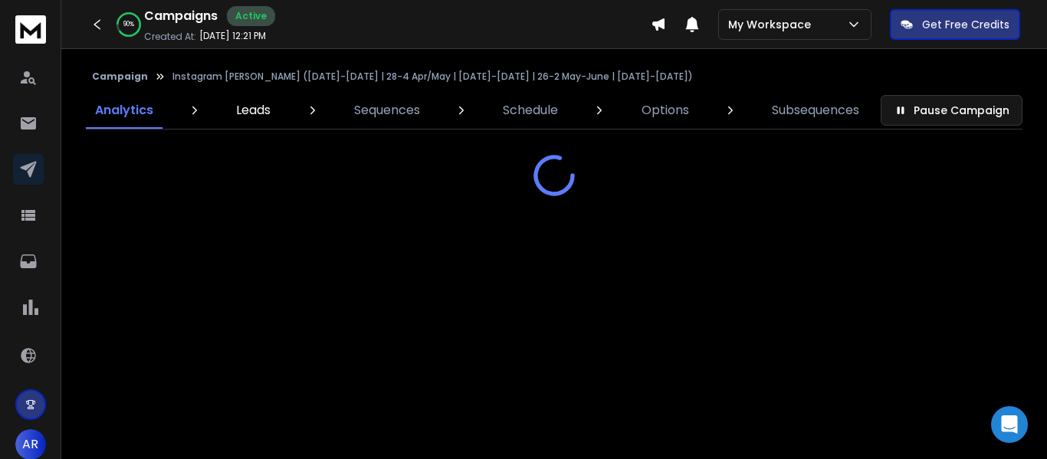
click at [240, 118] on p "Leads" at bounding box center [253, 110] width 34 height 18
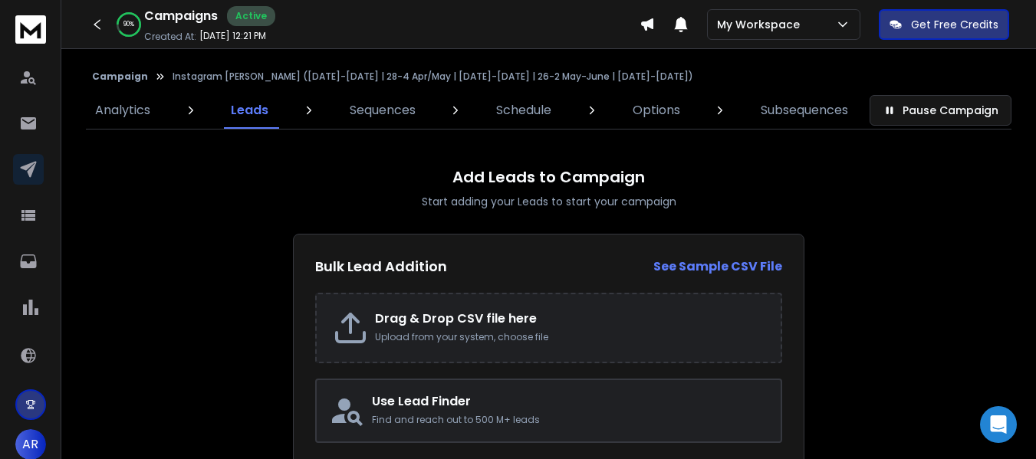
click at [517, 320] on h2 "Drag & Drop CSV file here" at bounding box center [570, 319] width 390 height 18
type input "**********"
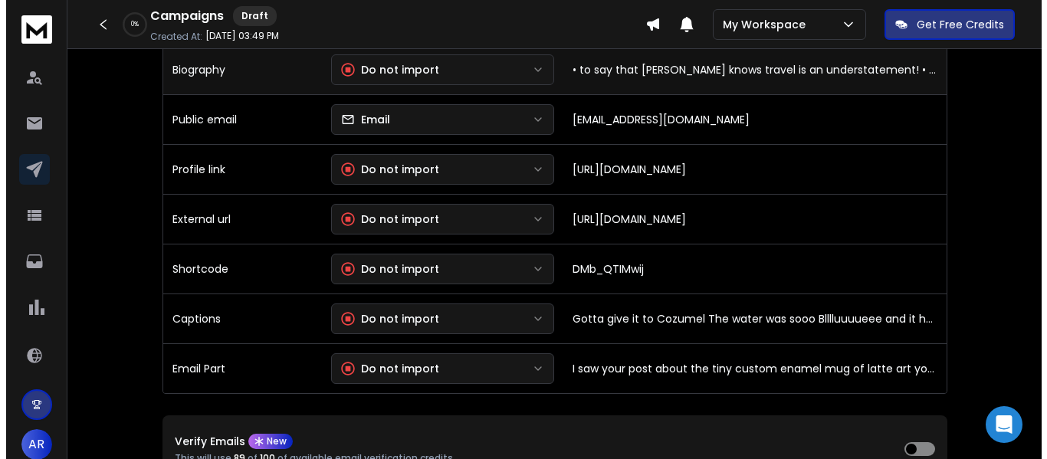
scroll to position [537, 0]
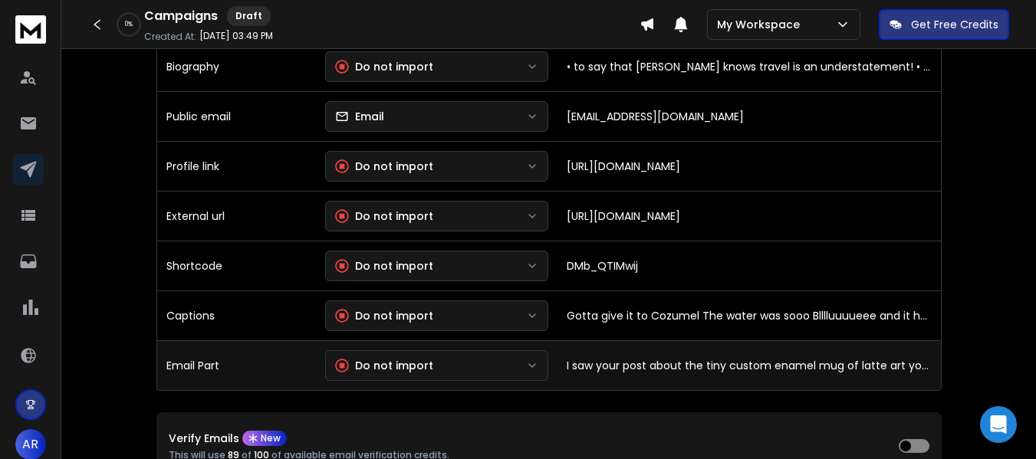
click at [488, 368] on button "Do not import" at bounding box center [436, 365] width 223 height 31
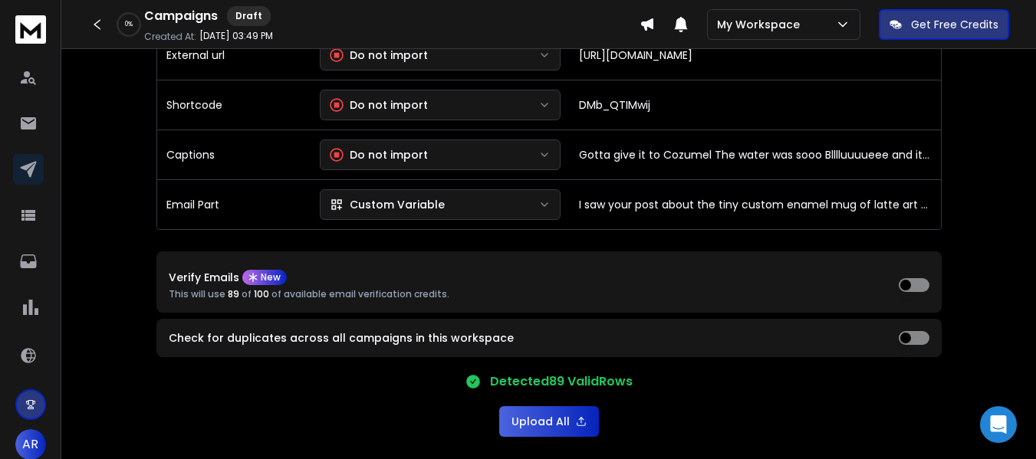
scroll to position [700, 0]
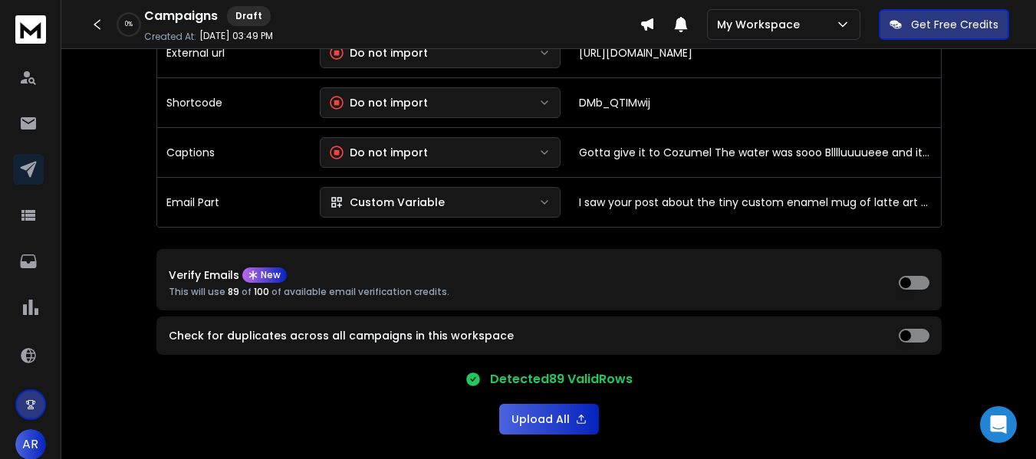
click at [557, 415] on button "Upload All" at bounding box center [549, 419] width 100 height 31
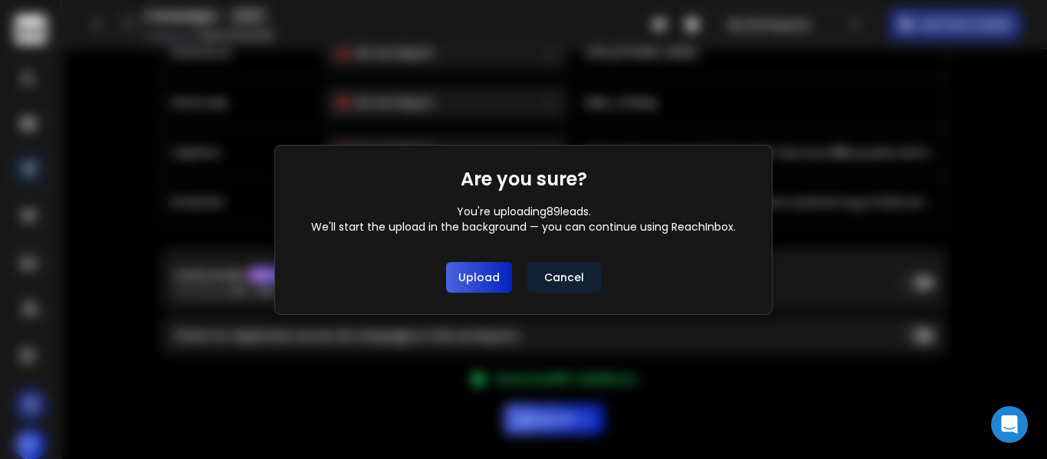
click at [507, 277] on button "Upload" at bounding box center [479, 277] width 66 height 31
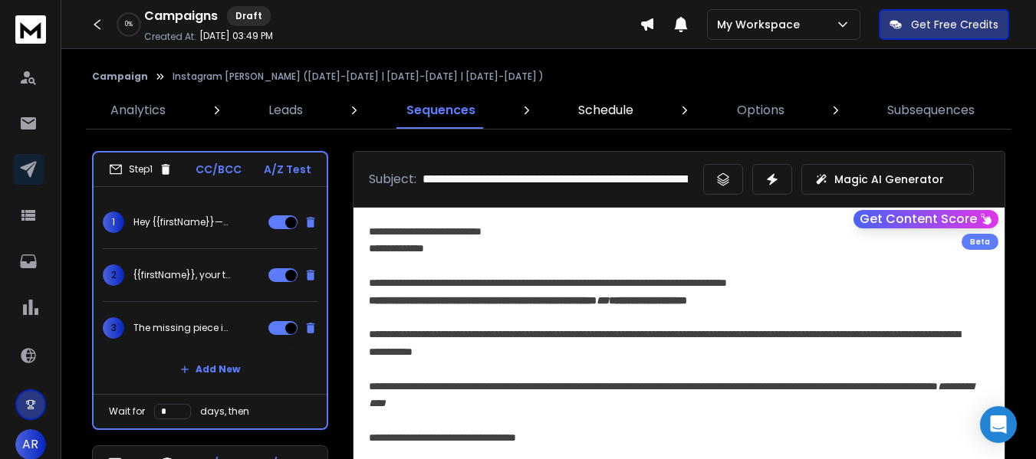
click at [612, 118] on p "Schedule" at bounding box center [605, 110] width 55 height 18
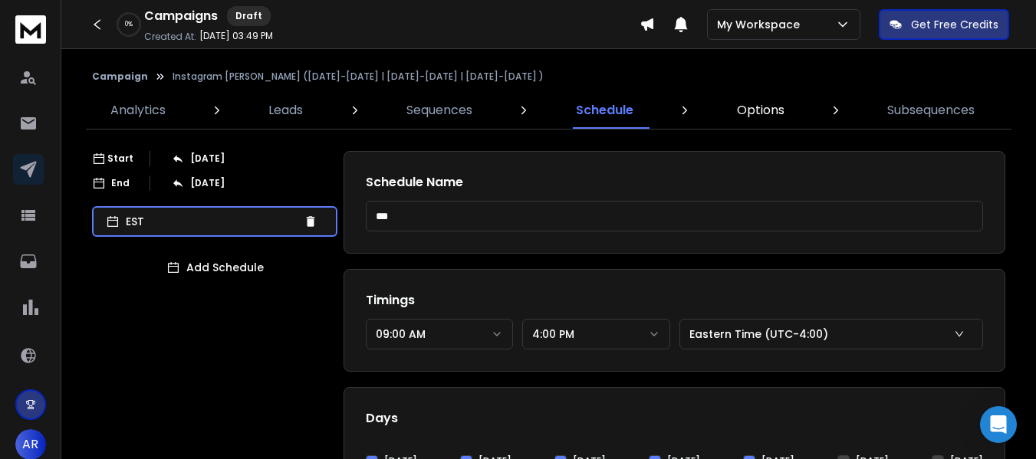
click at [761, 109] on p "Options" at bounding box center [761, 110] width 48 height 18
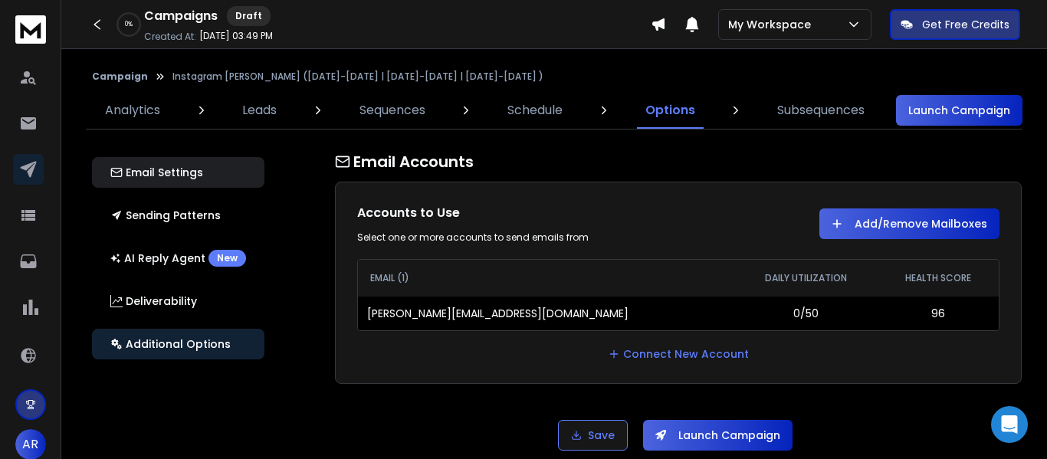
click at [205, 345] on p "Additional Options" at bounding box center [170, 344] width 120 height 15
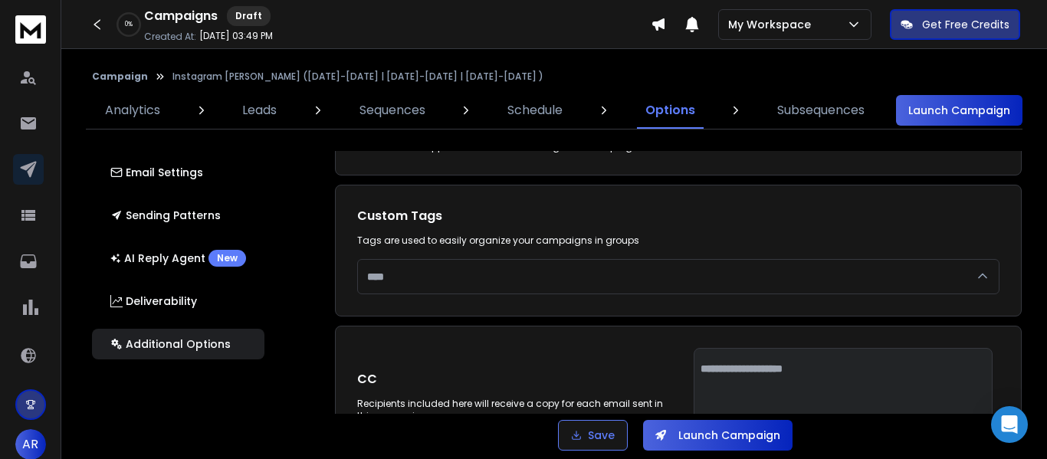
scroll to position [2761, 0]
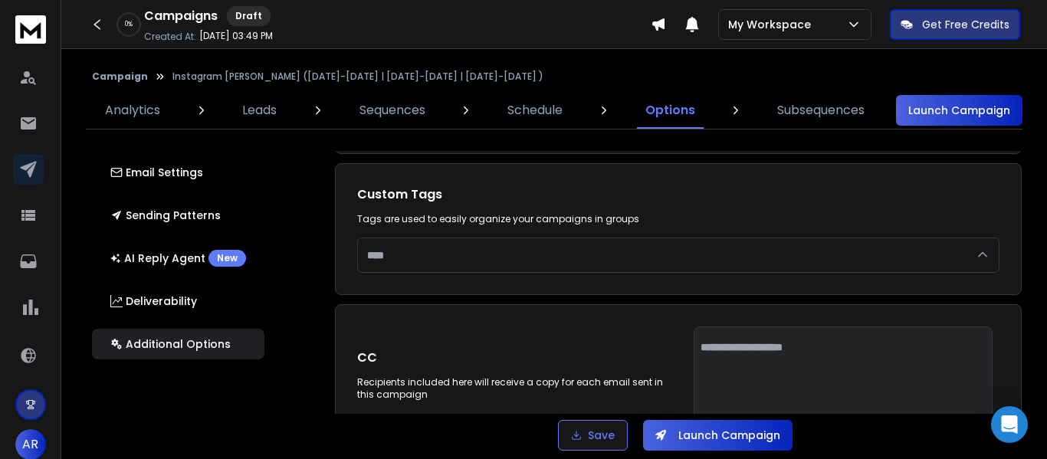
click at [455, 241] on input at bounding box center [421, 255] width 120 height 28
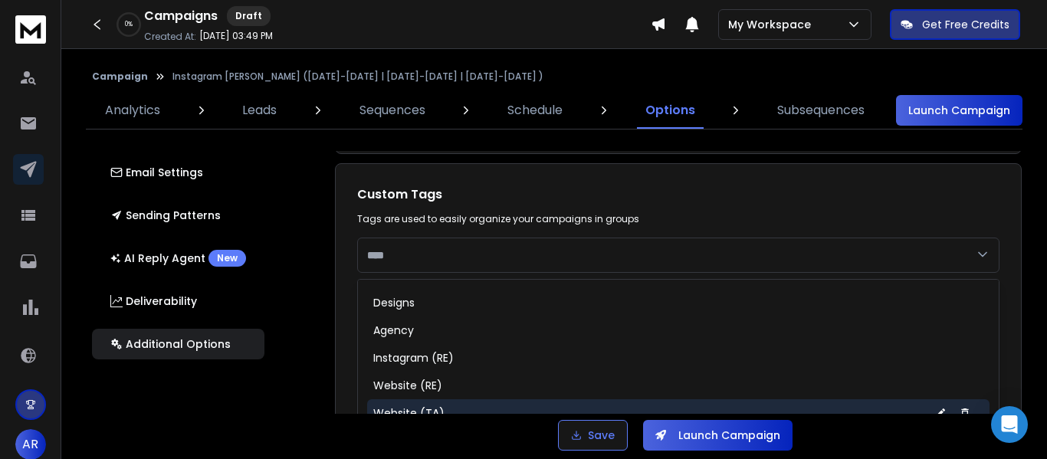
scroll to position [71, 0]
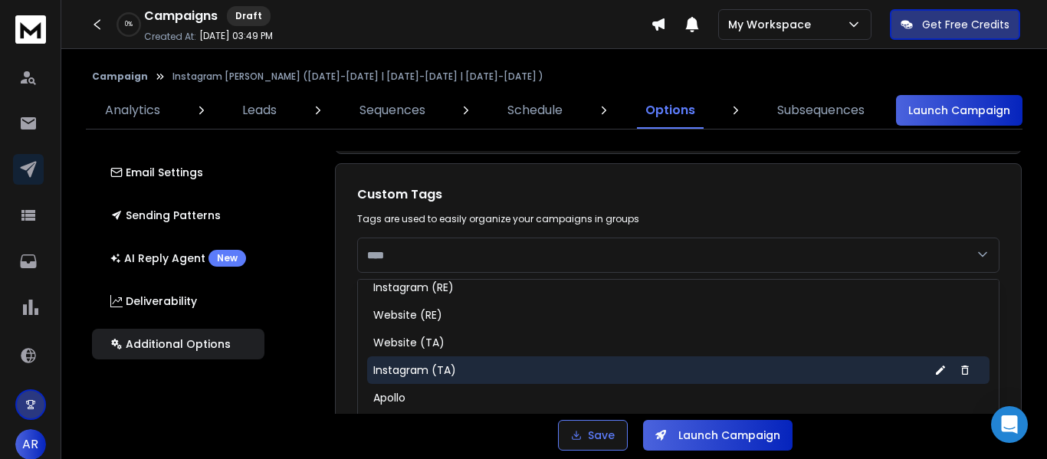
click at [502, 356] on div "Instagram (TA)" at bounding box center [678, 370] width 623 height 28
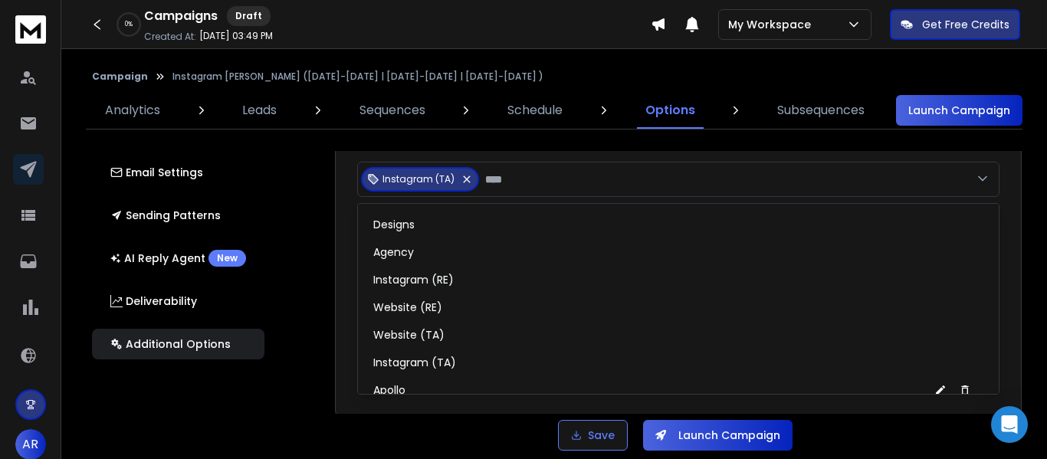
scroll to position [0, 0]
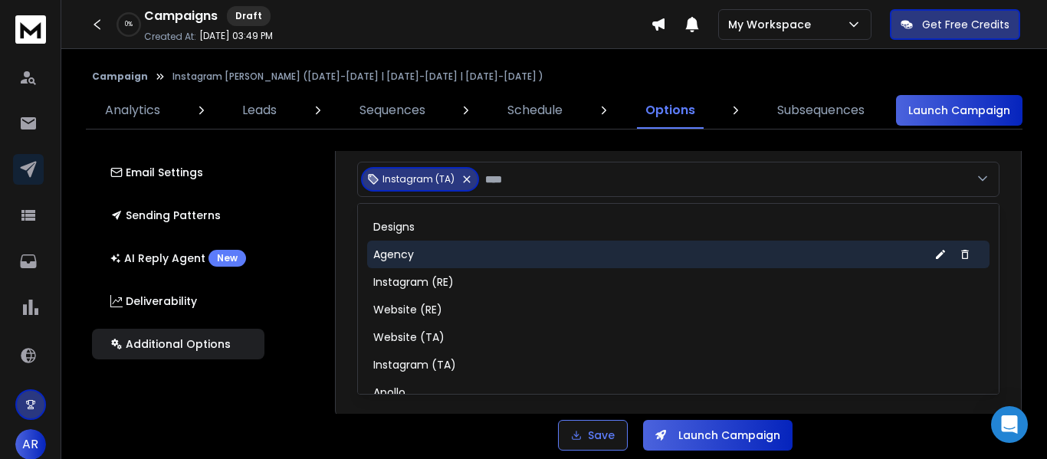
click at [490, 241] on div "Agency" at bounding box center [678, 255] width 623 height 28
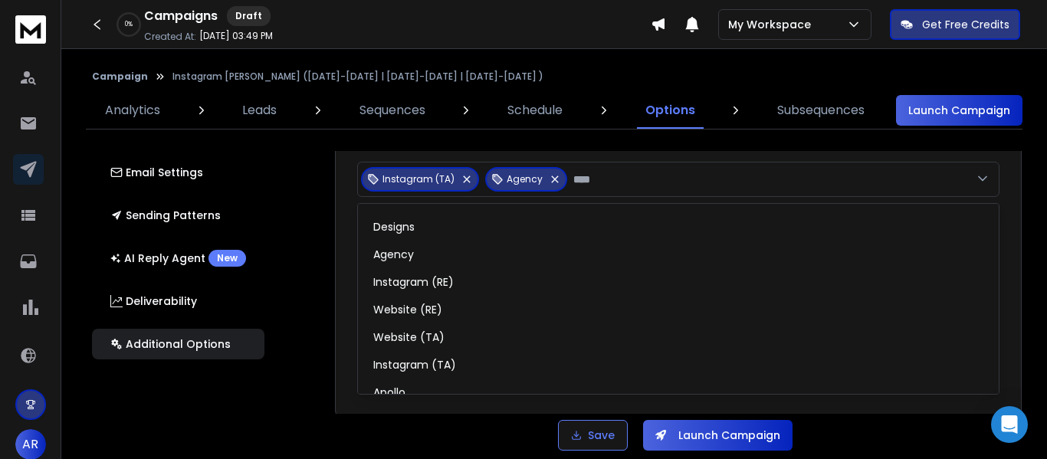
click at [326, 223] on div "Email Accounts Accounts to Use Select one or more accounts to send emails from …" at bounding box center [688, 282] width 798 height 263
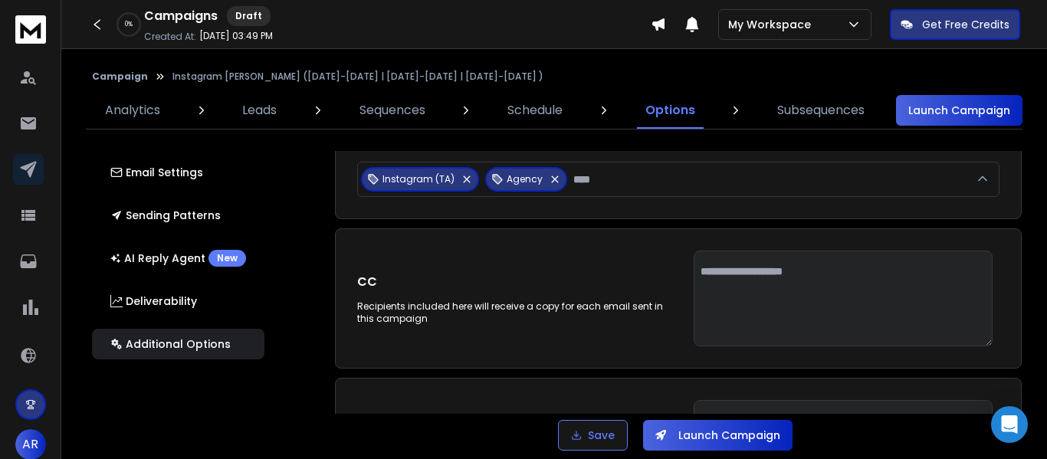
scroll to position [2938, 0]
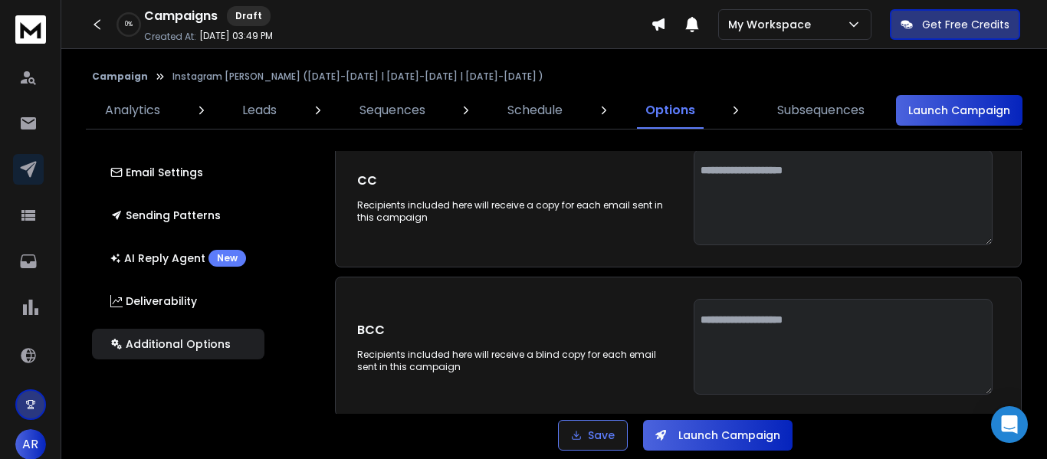
click at [734, 427] on button "Launch Campaign" at bounding box center [717, 435] width 149 height 31
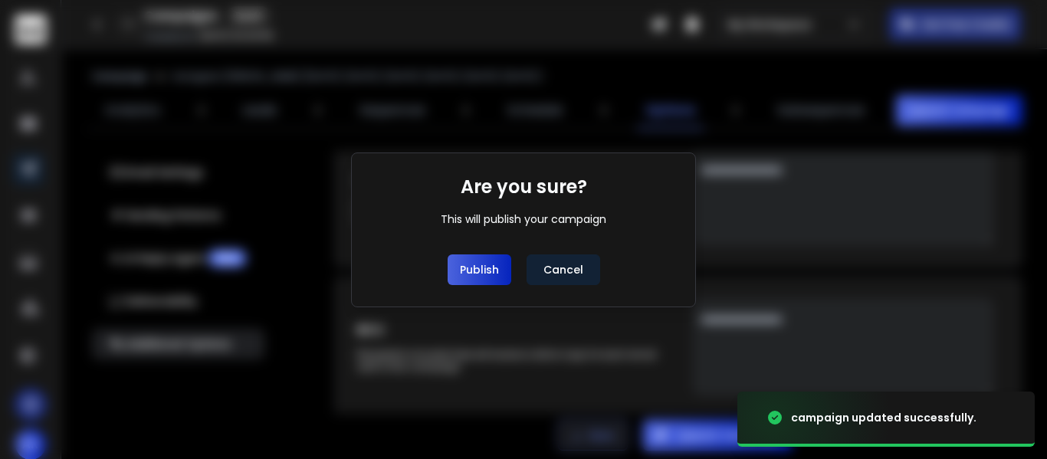
click at [483, 278] on button "Publish" at bounding box center [480, 270] width 64 height 31
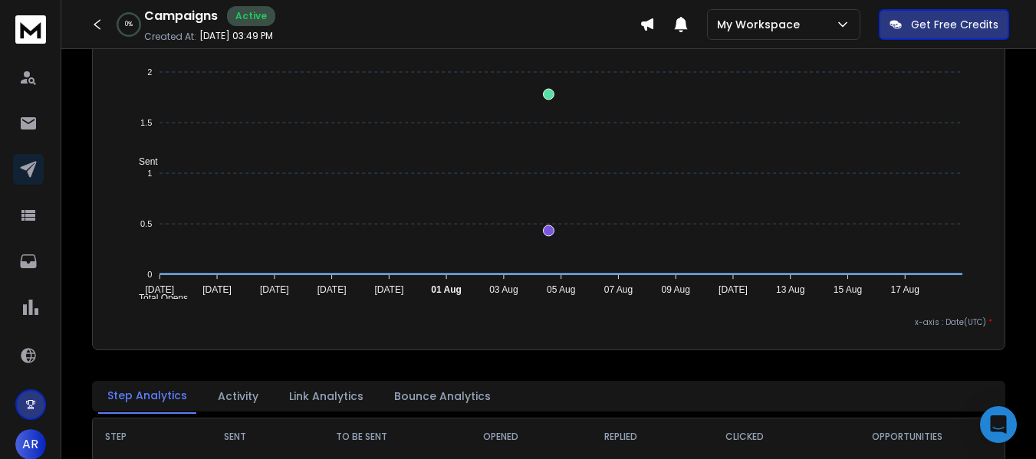
scroll to position [383, 0]
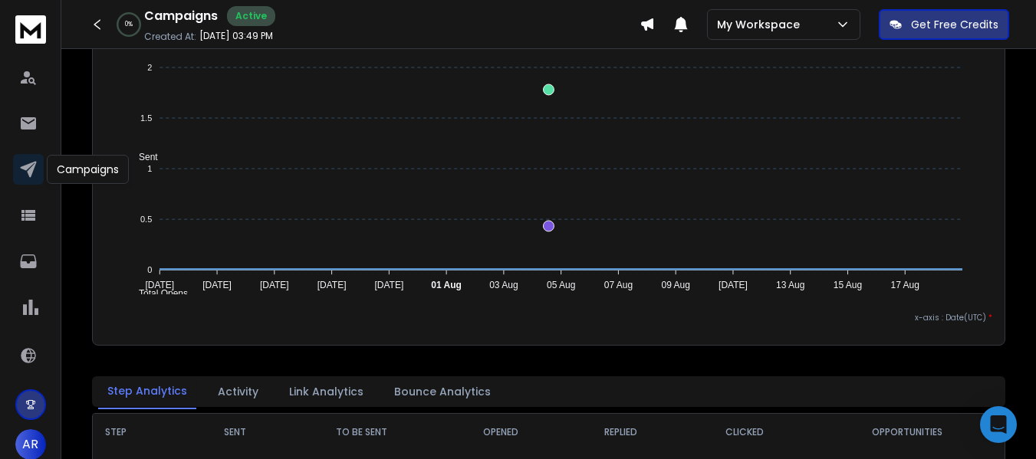
click at [28, 163] on icon at bounding box center [28, 169] width 18 height 18
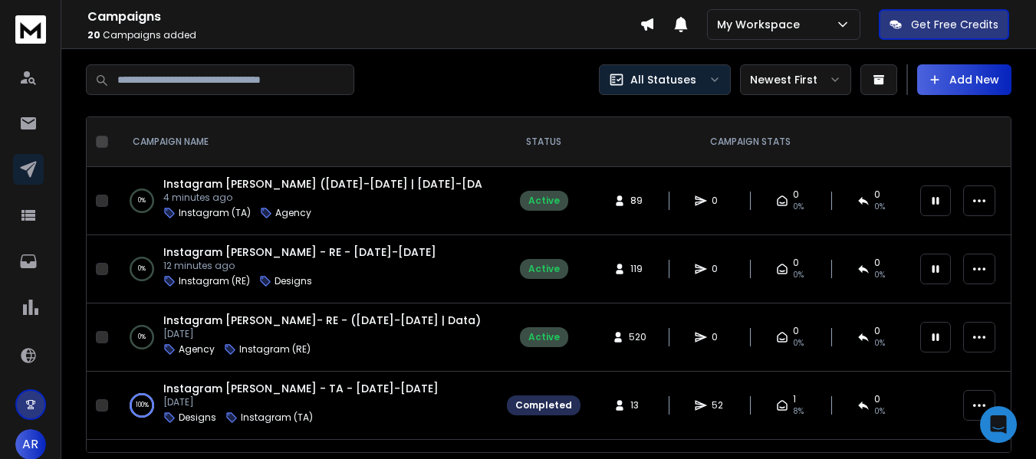
click at [636, 84] on p "All Statuses" at bounding box center [663, 79] width 66 height 15
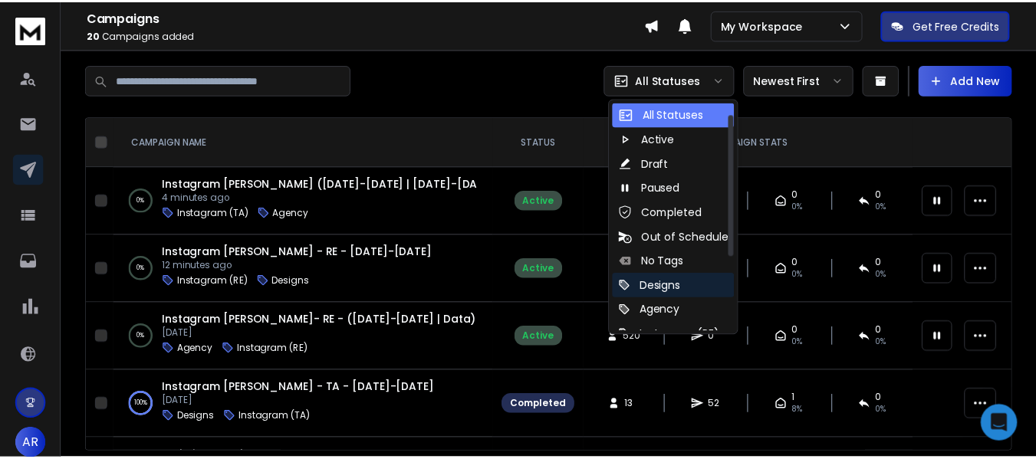
scroll to position [77, 0]
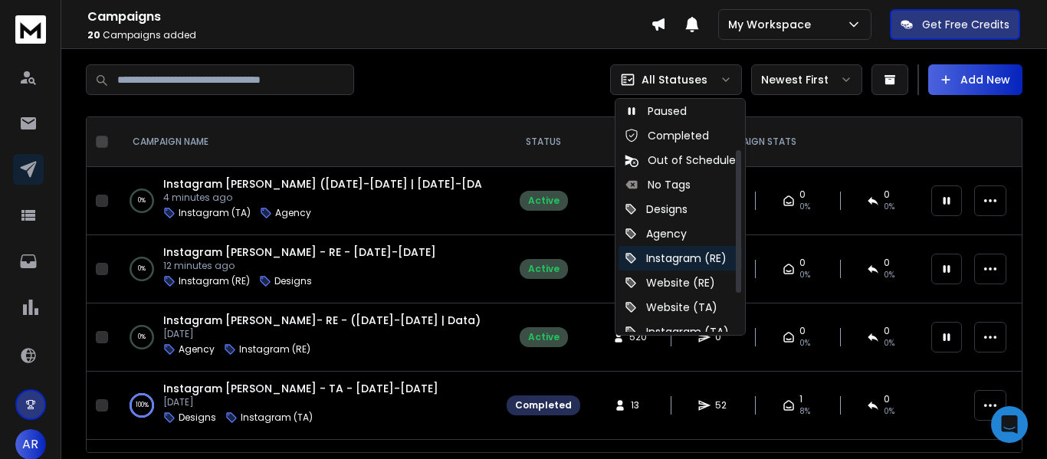
click at [710, 260] on div "Instagram (RE)" at bounding box center [676, 258] width 102 height 15
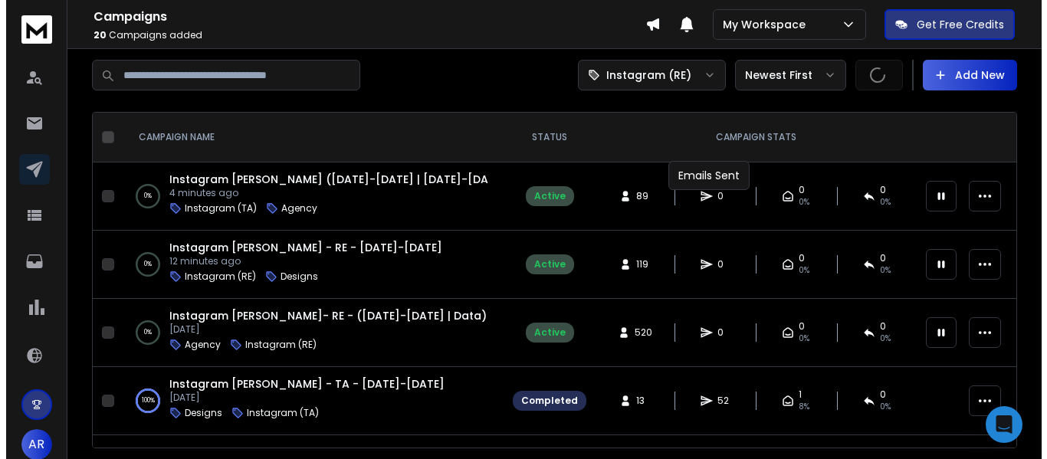
scroll to position [9, 0]
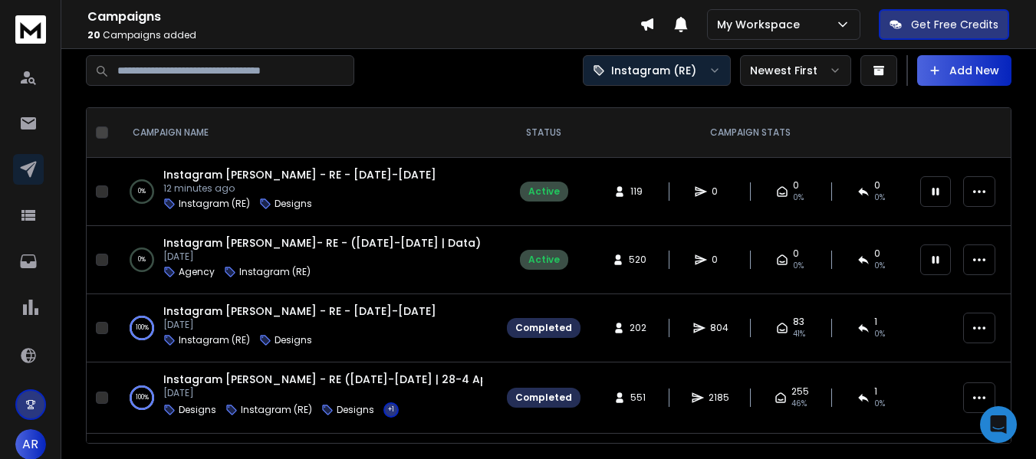
click at [701, 72] on div "Instagram (RE)" at bounding box center [657, 70] width 128 height 15
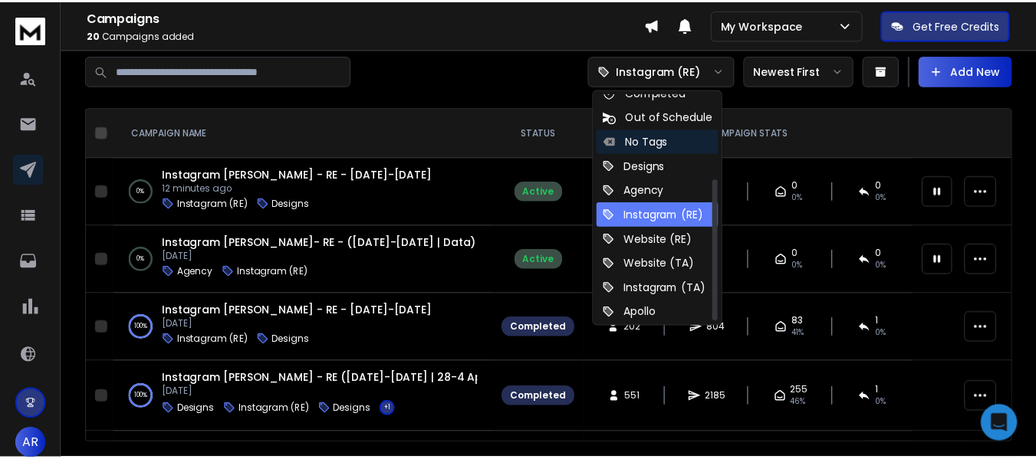
scroll to position [138, 0]
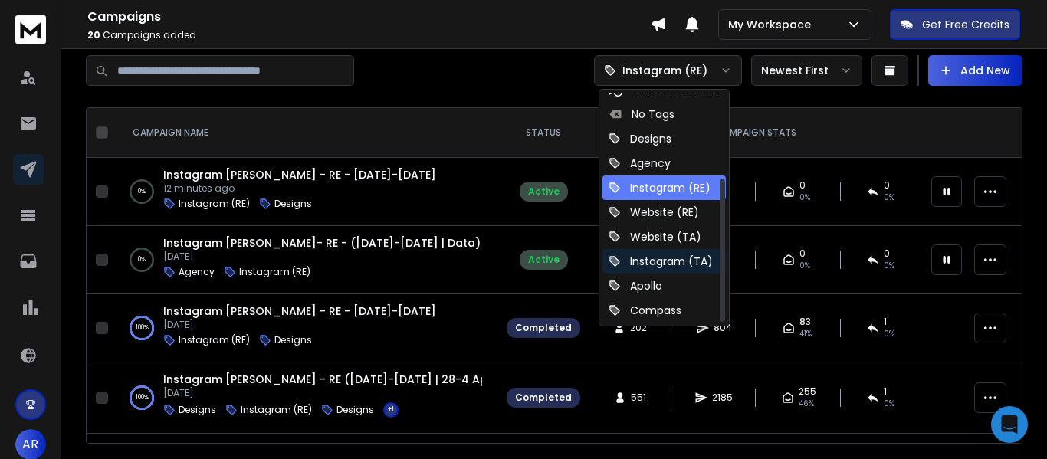
click at [688, 252] on div "Instagram (TA)" at bounding box center [664, 261] width 123 height 25
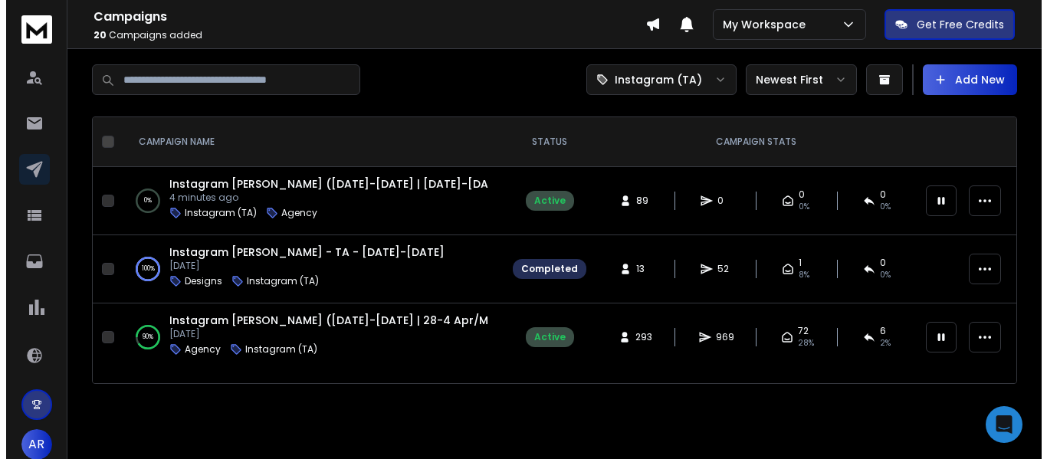
scroll to position [0, 0]
